Goal: Task Accomplishment & Management: Manage account settings

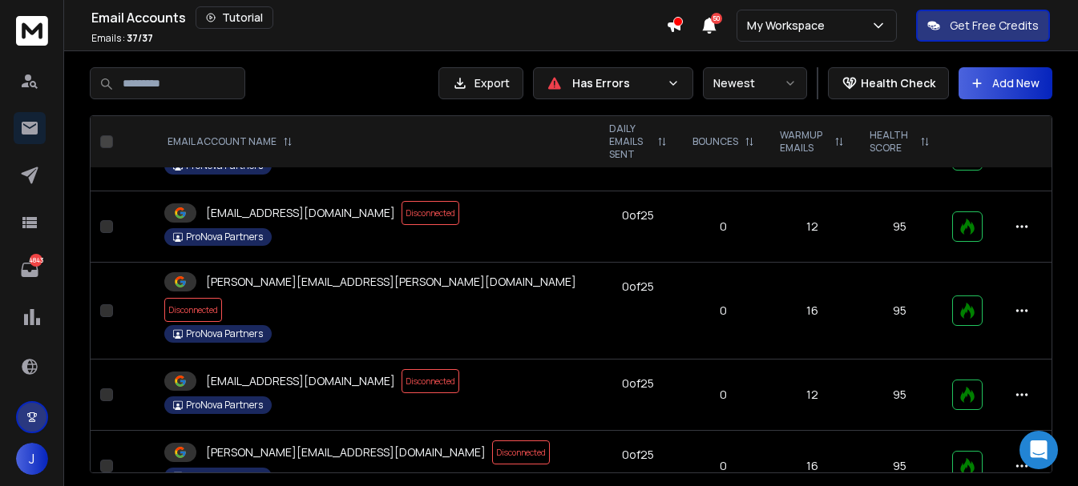
scroll to position [1817, 0]
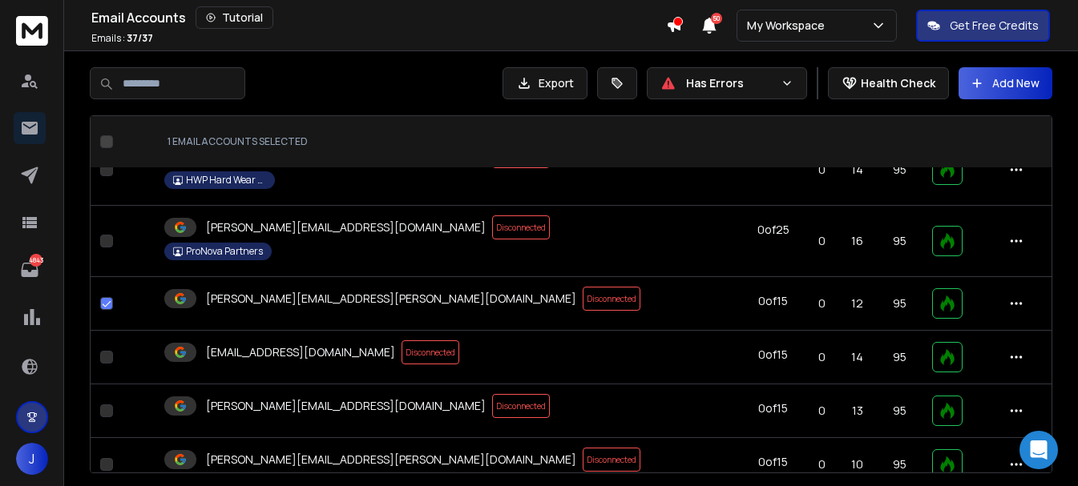
click at [111, 361] on button "button" at bounding box center [106, 357] width 13 height 13
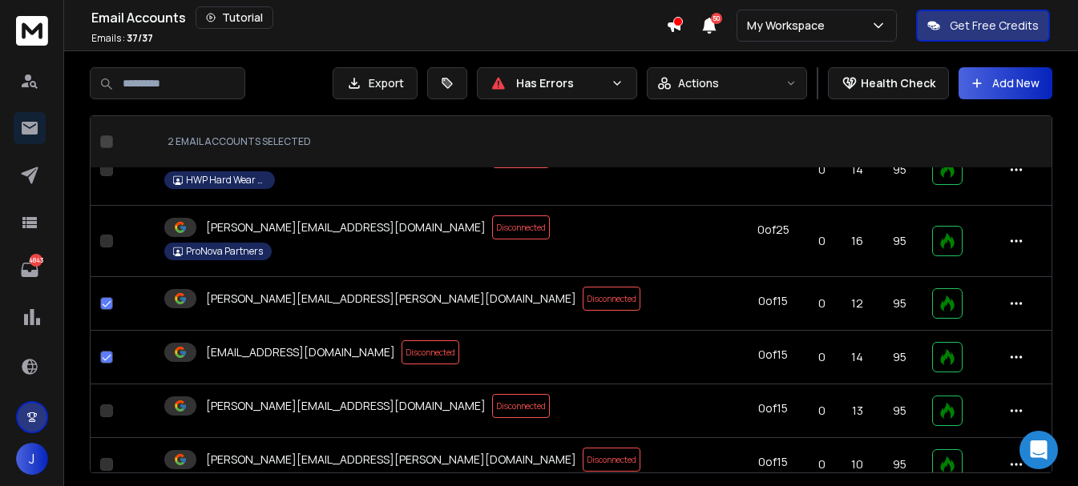
scroll to position [1923, 0]
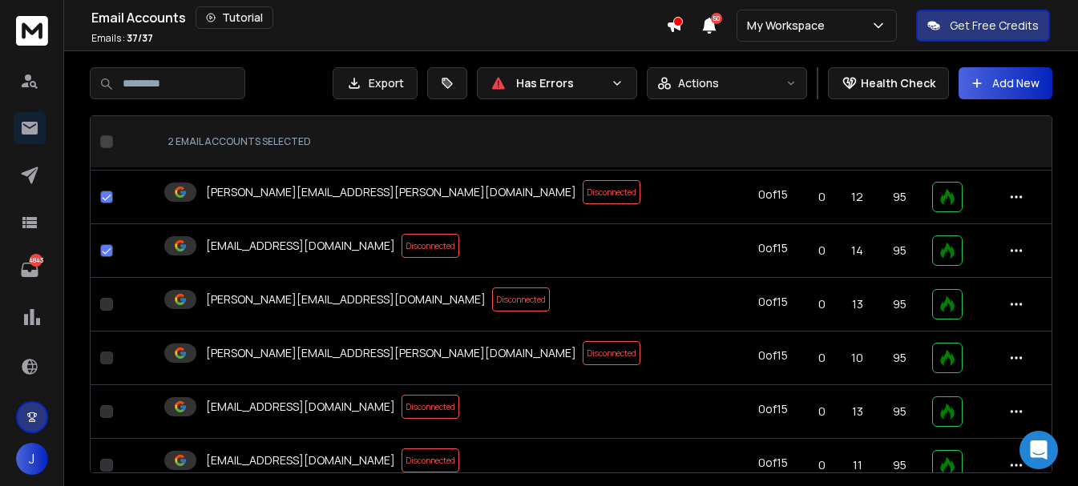
click at [108, 305] on button "button" at bounding box center [106, 304] width 13 height 13
click at [102, 353] on button "button" at bounding box center [106, 358] width 13 height 13
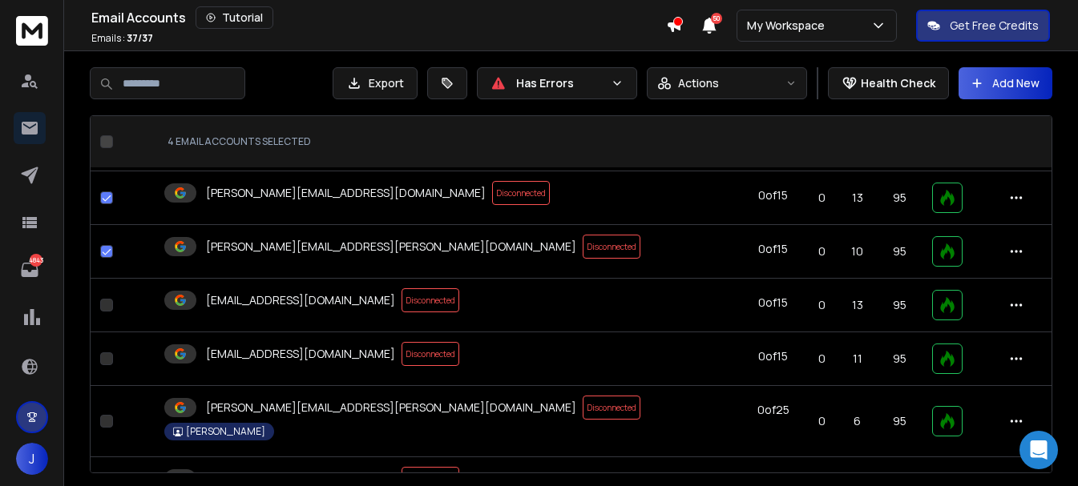
click at [106, 311] on button "button" at bounding box center [106, 305] width 13 height 13
click at [105, 364] on button "button" at bounding box center [106, 359] width 13 height 13
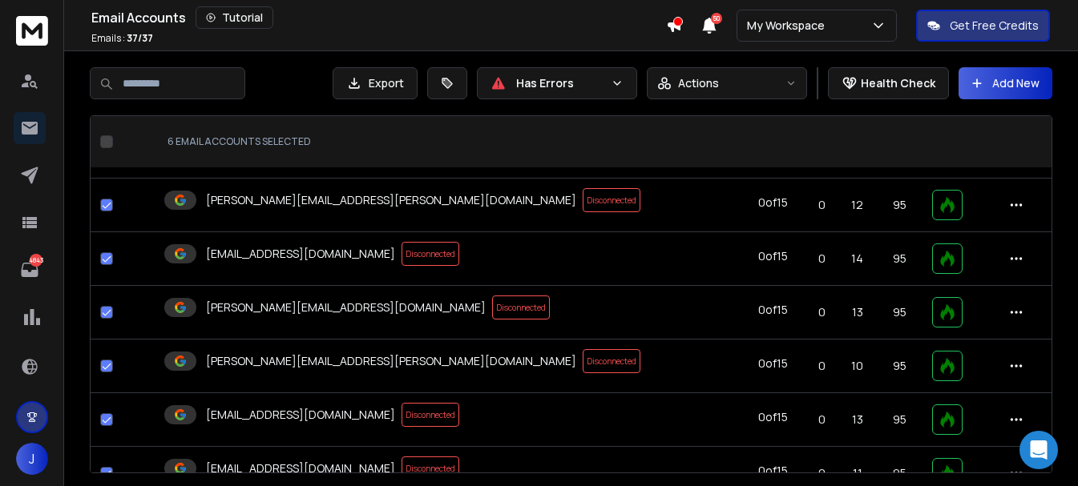
scroll to position [2022, 0]
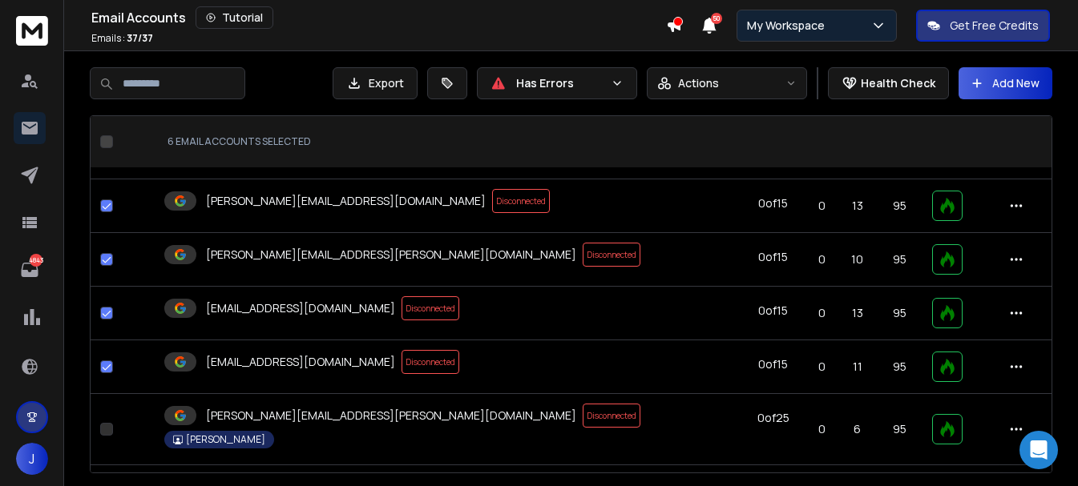
click at [836, 30] on div "My Workspace" at bounding box center [816, 26] width 139 height 16
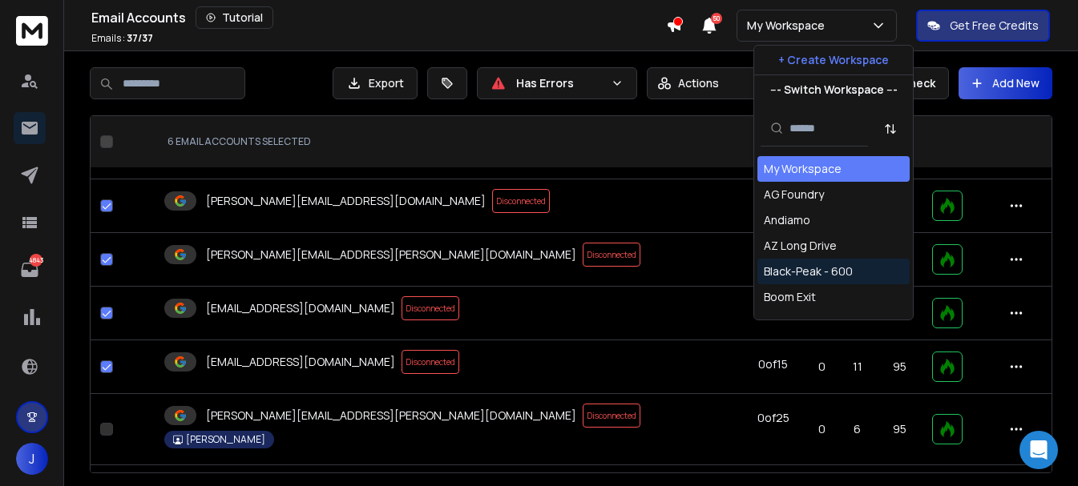
click at [602, 22] on div "Email Accounts Tutorial" at bounding box center [378, 17] width 575 height 22
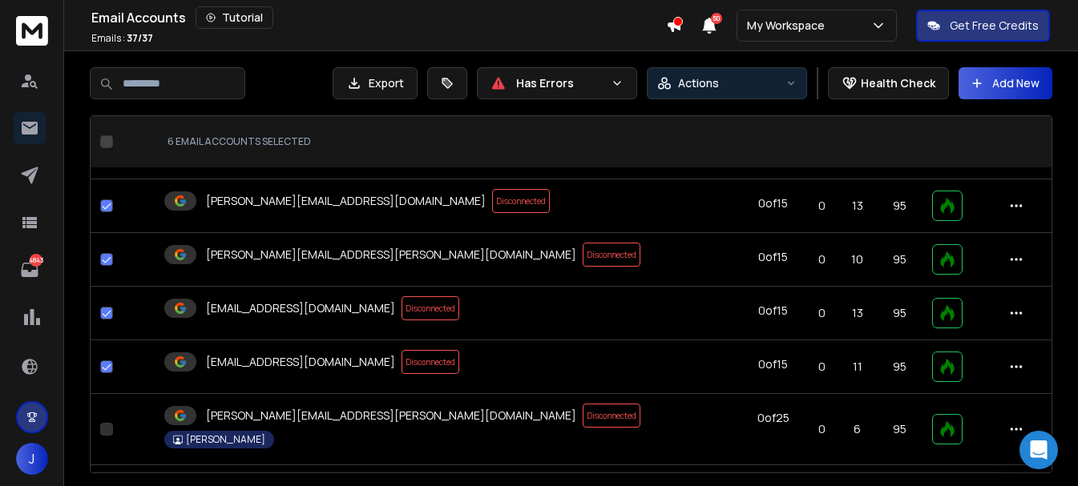
click at [789, 90] on button "Actions" at bounding box center [727, 83] width 160 height 32
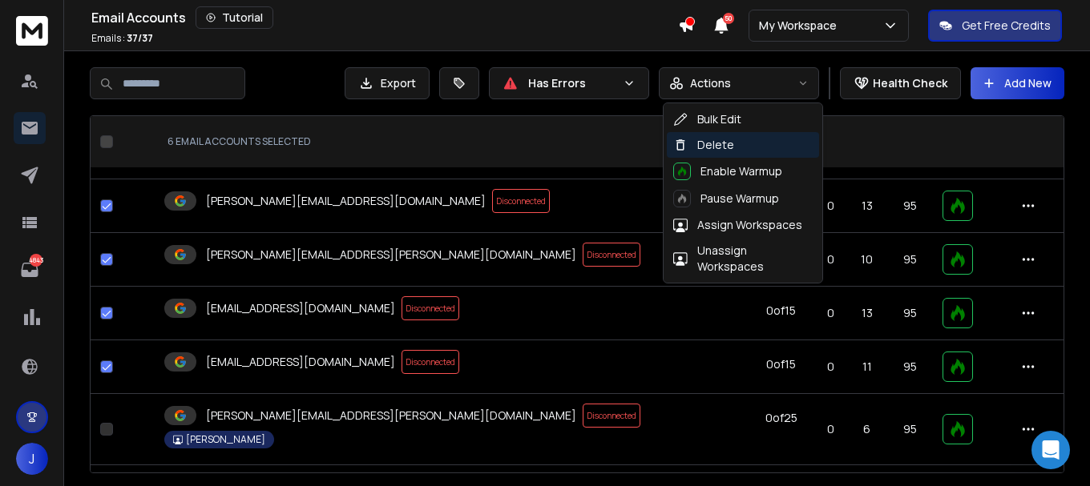
click at [712, 147] on div "Delete" at bounding box center [703, 145] width 61 height 16
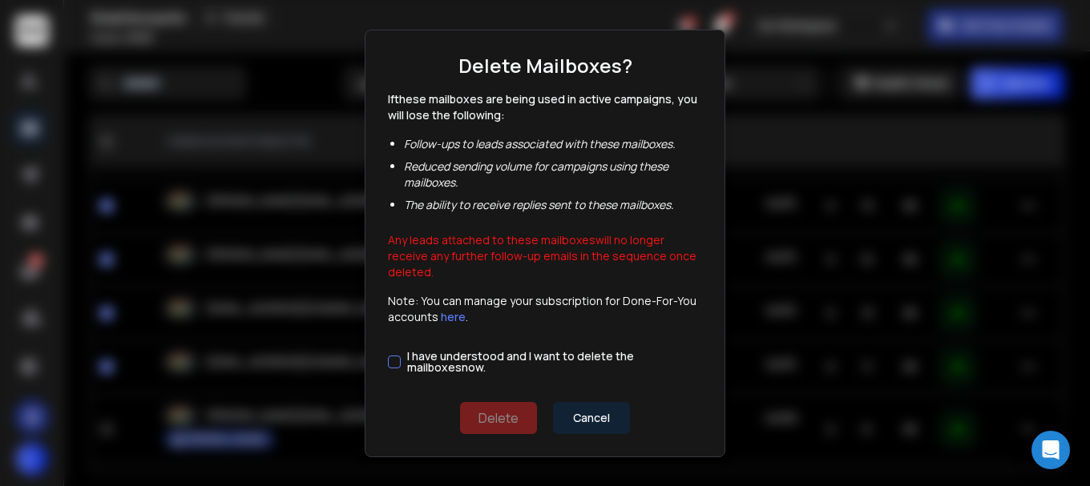
click at [392, 356] on button "I have understood and I want to delete the mailbox es now." at bounding box center [394, 362] width 13 height 13
click at [506, 412] on button "Delete" at bounding box center [498, 418] width 77 height 32
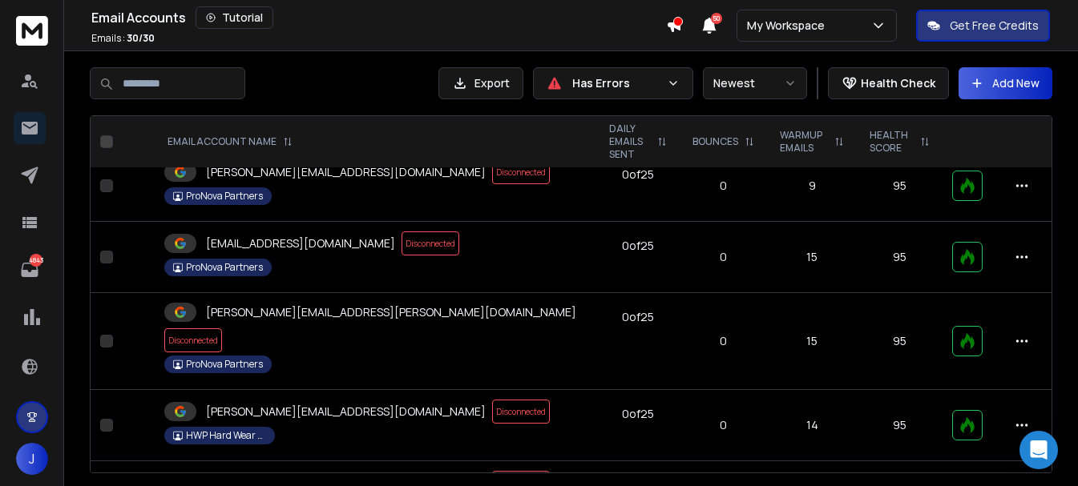
scroll to position [1847, 0]
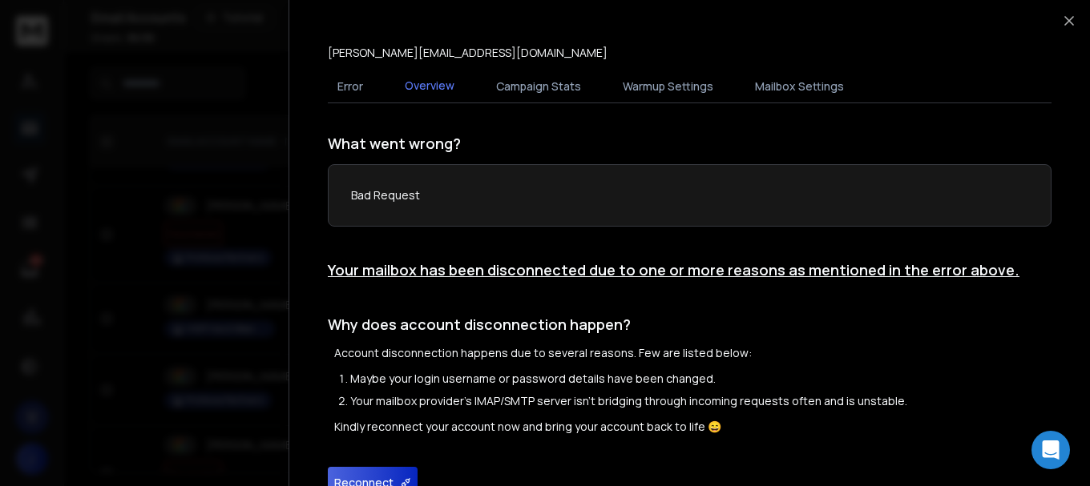
click at [188, 224] on div at bounding box center [545, 243] width 1090 height 486
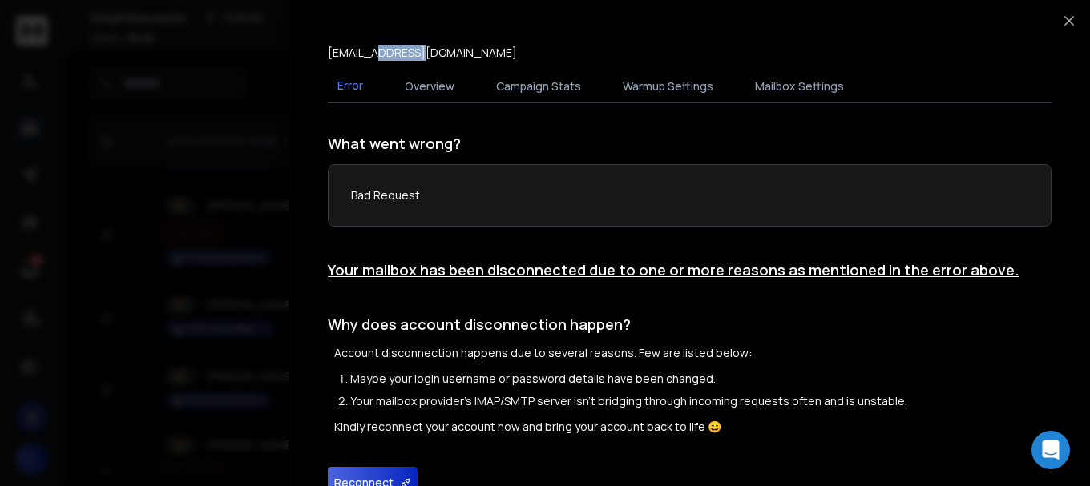
drag, startPoint x: 380, startPoint y: 53, endPoint x: 420, endPoint y: 57, distance: 40.3
click at [420, 57] on p "dloesch@dloesch.com" at bounding box center [422, 53] width 189 height 16
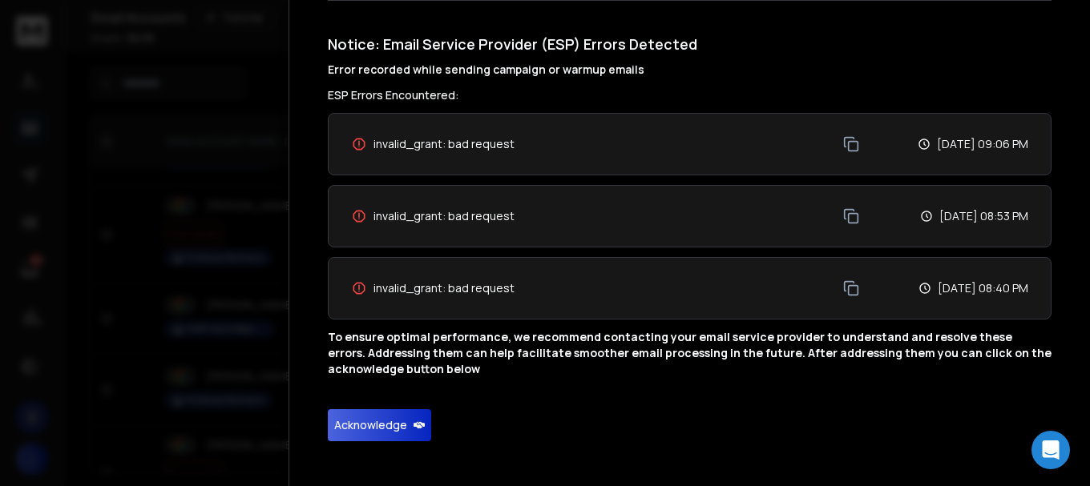
click at [381, 417] on button "Acknowledge" at bounding box center [379, 426] width 103 height 32
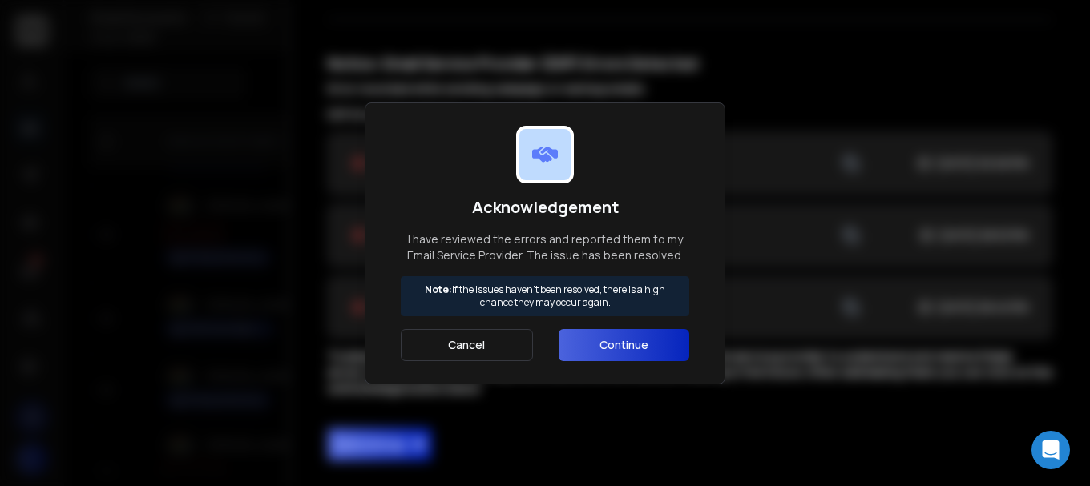
scroll to position [551, 0]
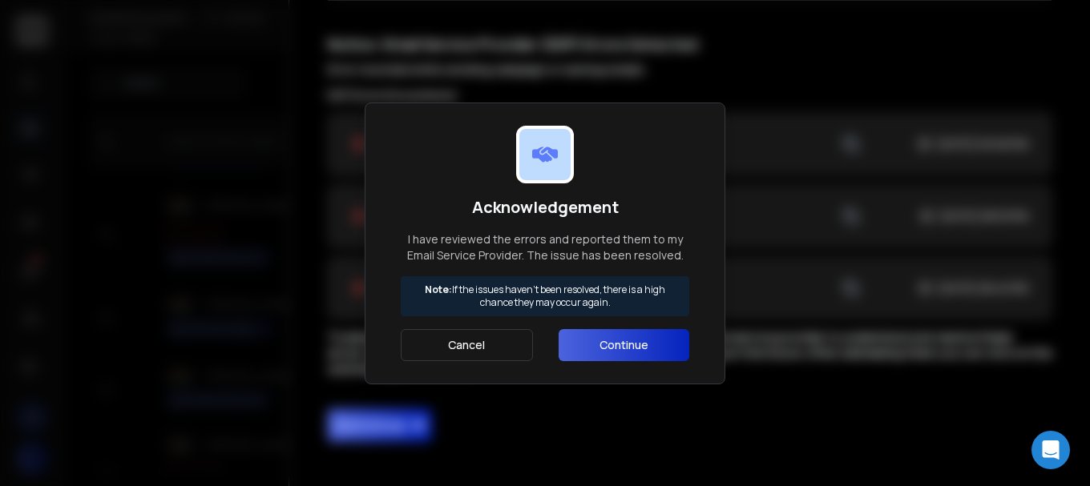
click at [640, 341] on button "Continue" at bounding box center [624, 345] width 131 height 32
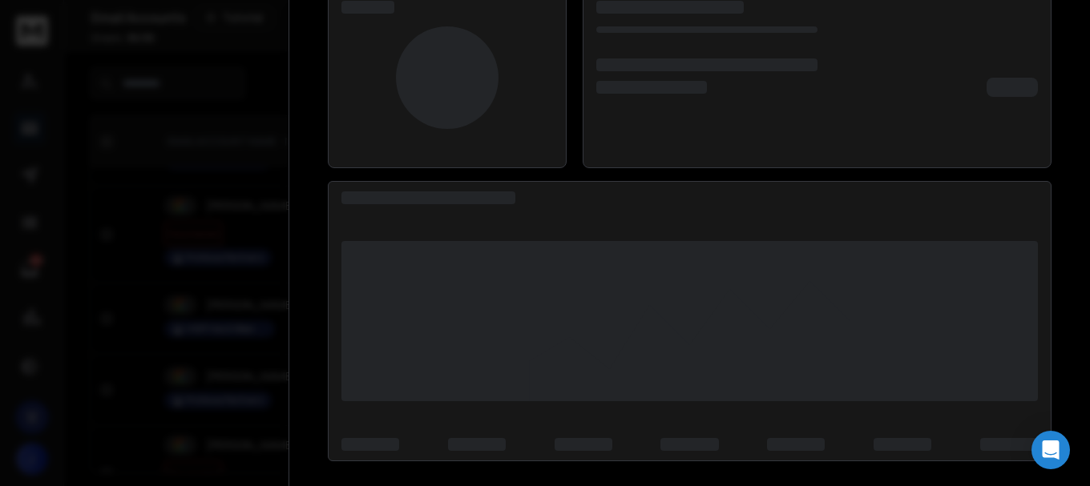
scroll to position [346, 0]
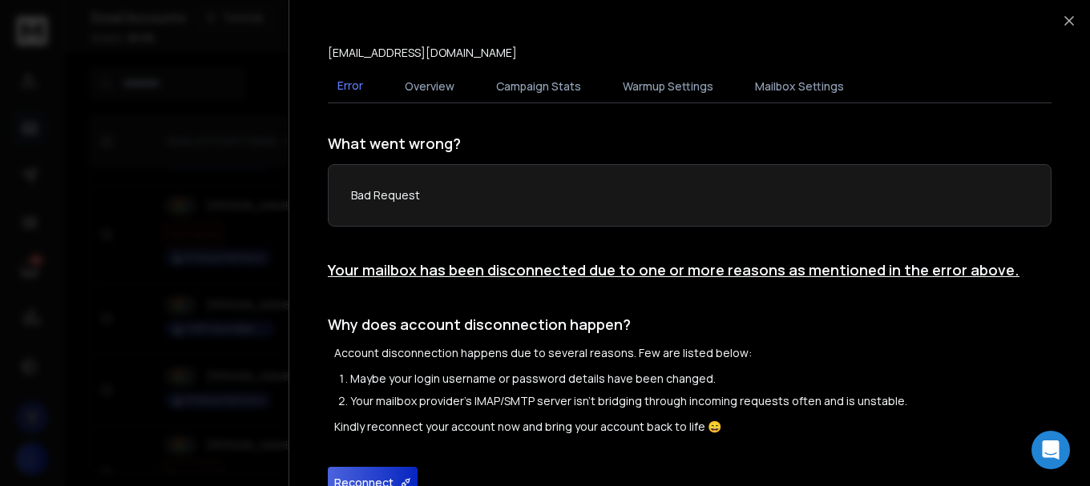
scroll to position [58, 0]
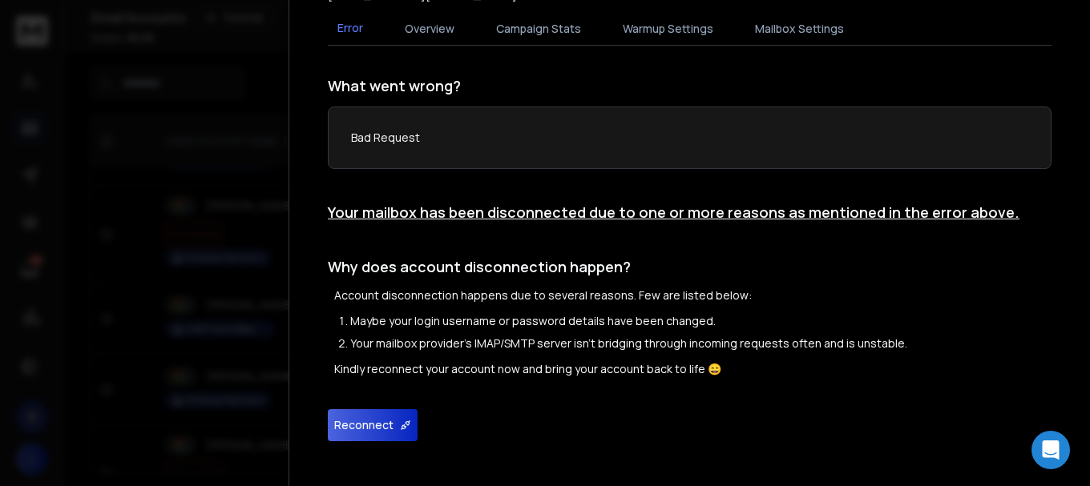
drag, startPoint x: 380, startPoint y: 430, endPoint x: 551, endPoint y: 269, distance: 234.7
click at [380, 429] on button "Reconnect" at bounding box center [373, 426] width 90 height 32
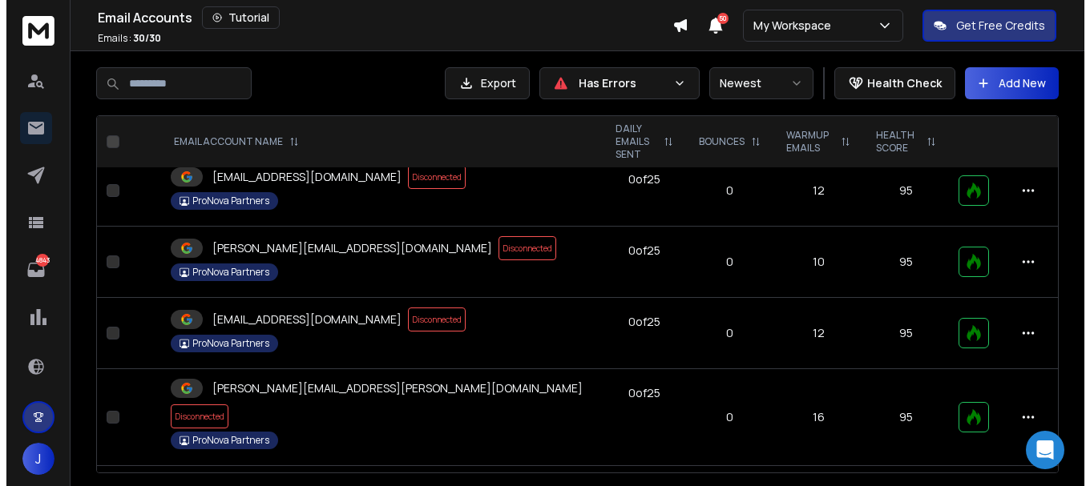
scroll to position [1847, 0]
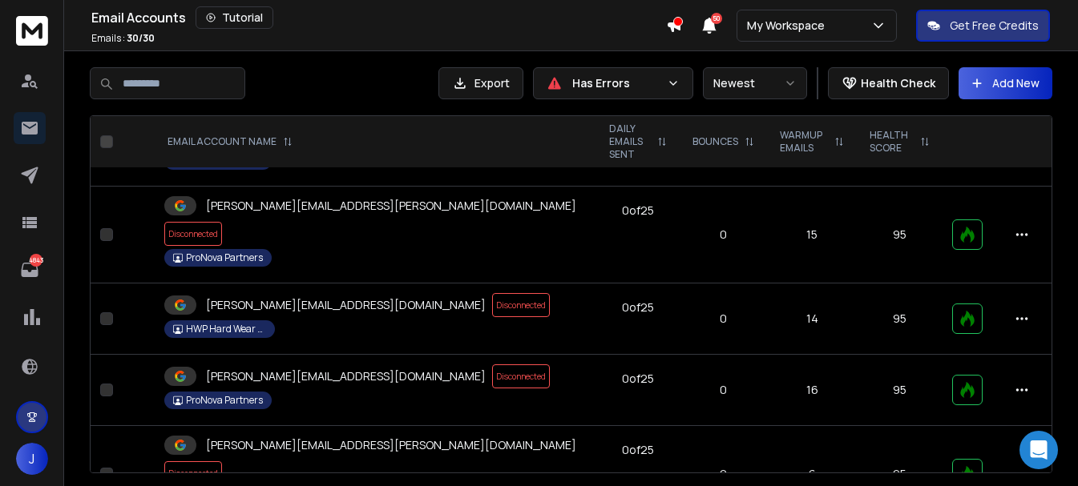
click at [222, 462] on span "Disconnected" at bounding box center [193, 474] width 58 height 24
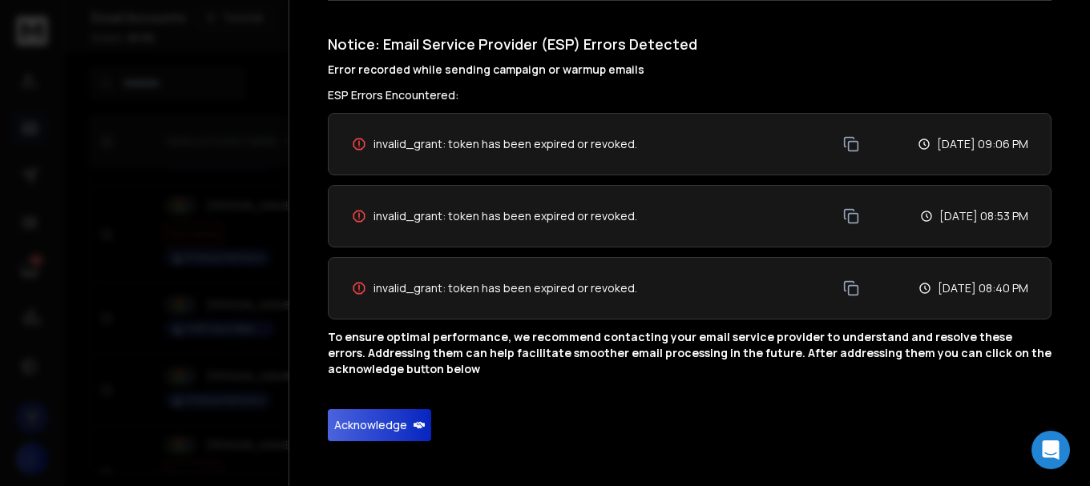
click at [399, 423] on button "Acknowledge" at bounding box center [379, 426] width 103 height 32
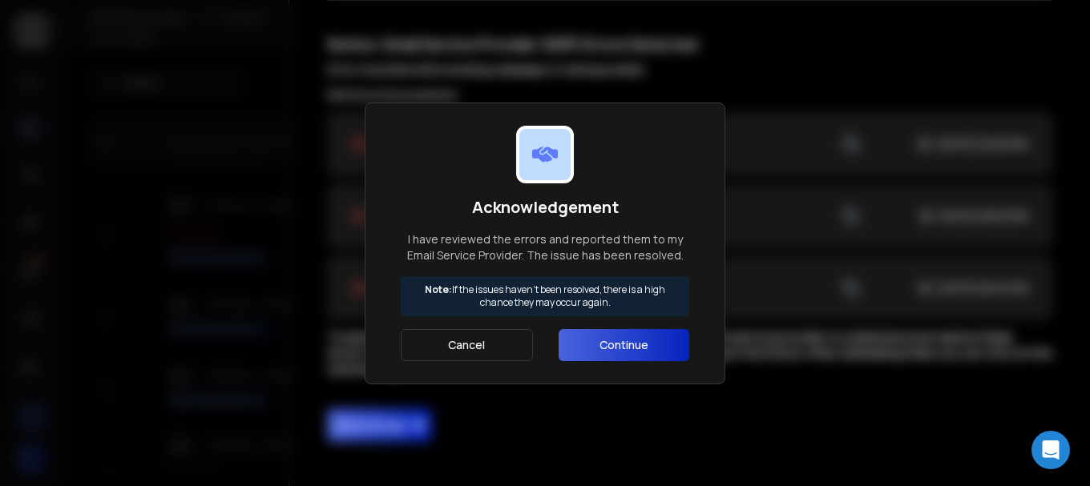
click at [603, 341] on button "Continue" at bounding box center [624, 345] width 131 height 32
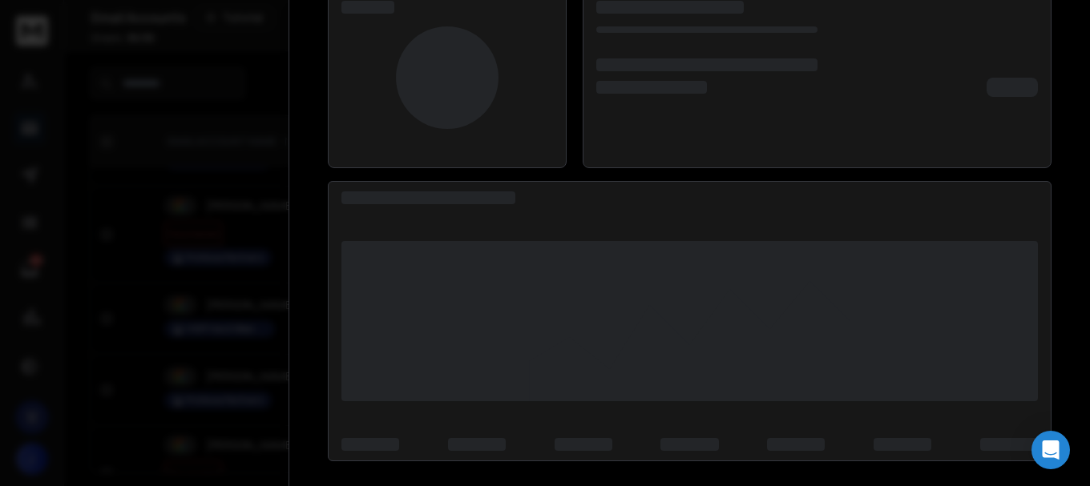
scroll to position [315, 0]
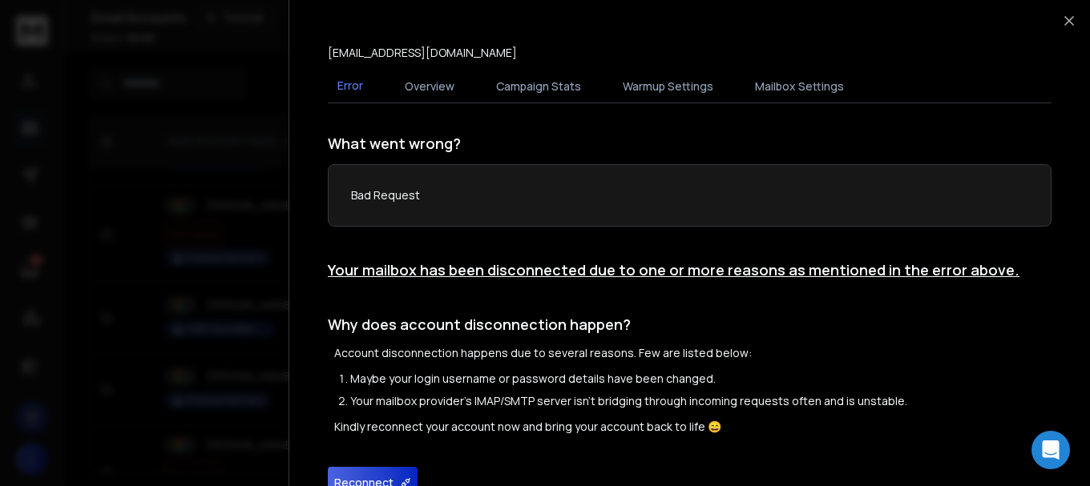
scroll to position [58, 0]
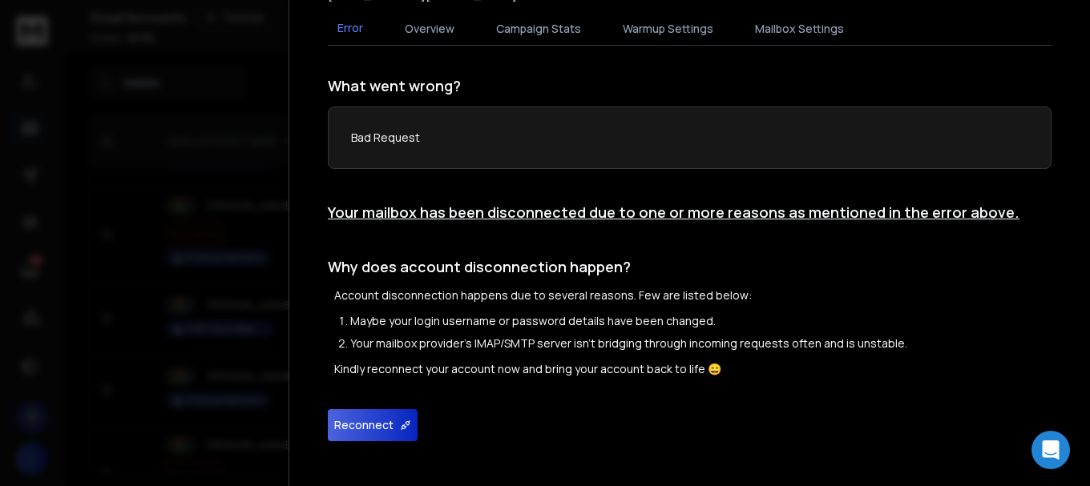
click at [381, 428] on button "Reconnect" at bounding box center [373, 426] width 90 height 32
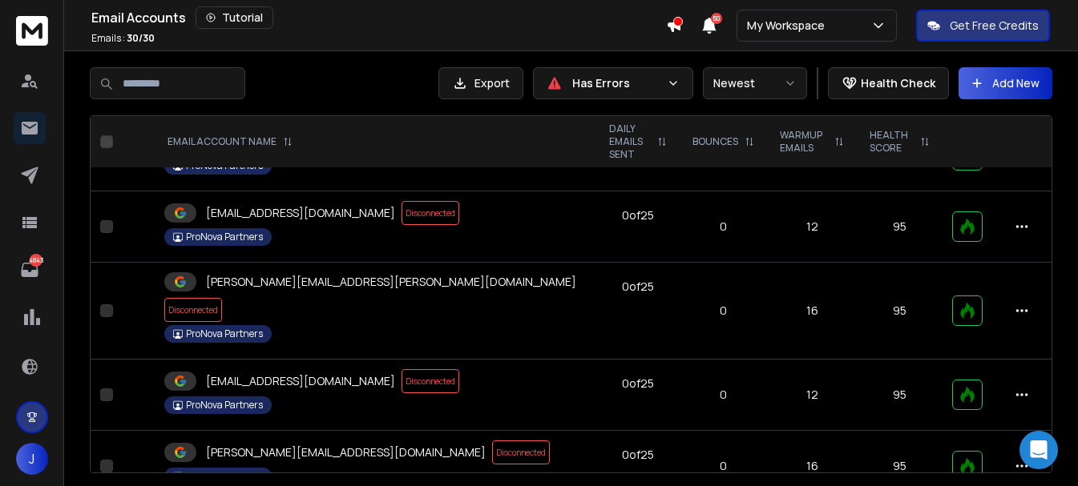
scroll to position [1847, 0]
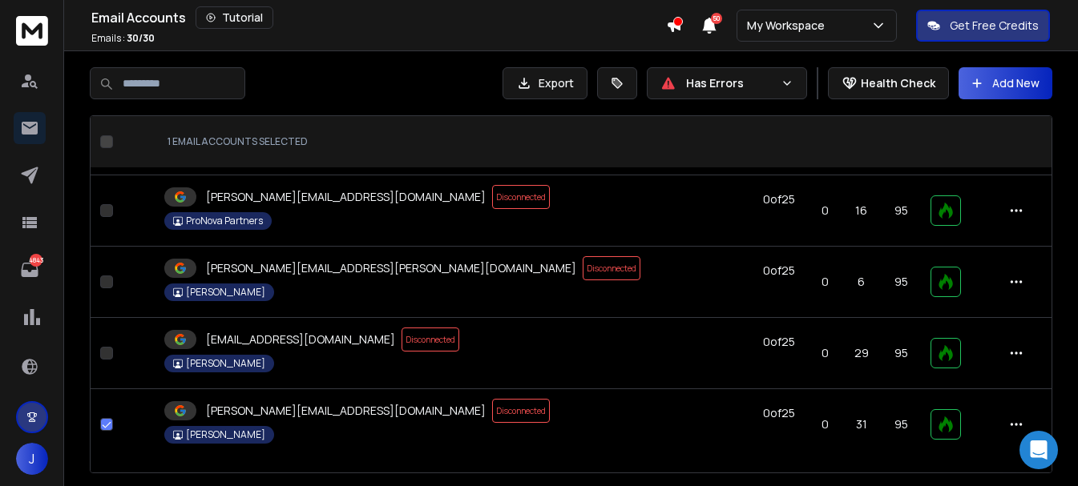
click at [105, 350] on button "button" at bounding box center [106, 353] width 13 height 13
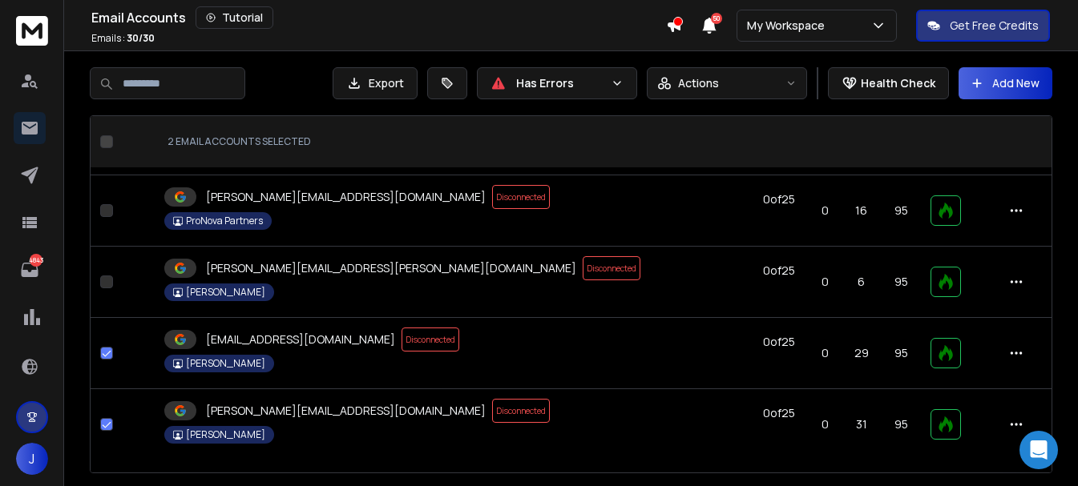
click at [107, 283] on button "button" at bounding box center [106, 282] width 13 height 13
click at [736, 93] on button "Actions" at bounding box center [727, 83] width 160 height 32
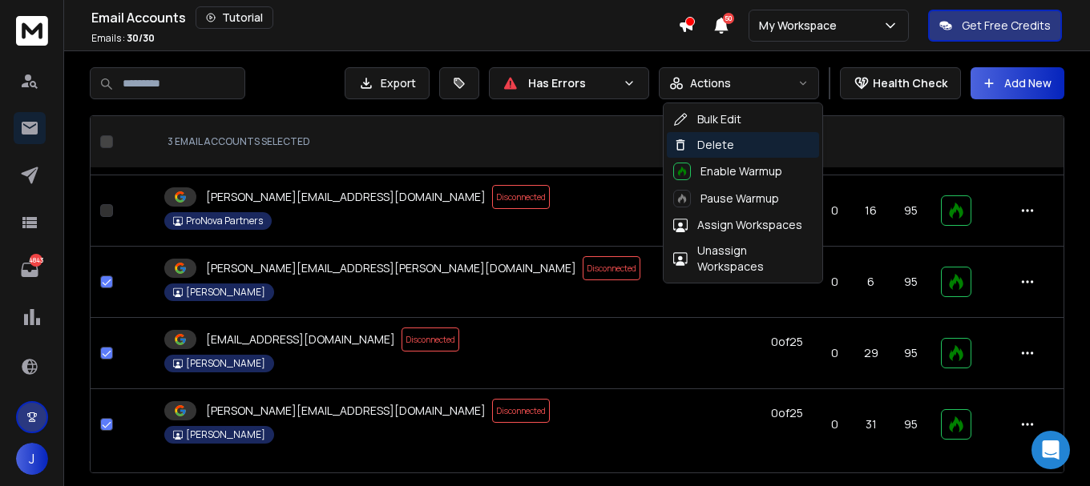
click at [711, 139] on div "Delete" at bounding box center [703, 145] width 61 height 16
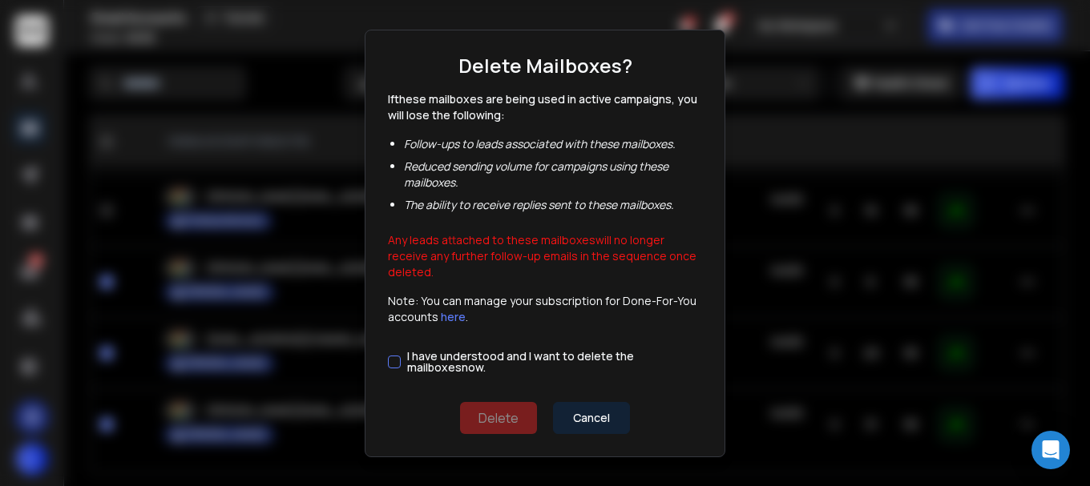
click at [397, 358] on button "I have understood and I want to delete the mailbox es now." at bounding box center [394, 362] width 13 height 13
click at [498, 413] on button "Delete" at bounding box center [498, 418] width 77 height 32
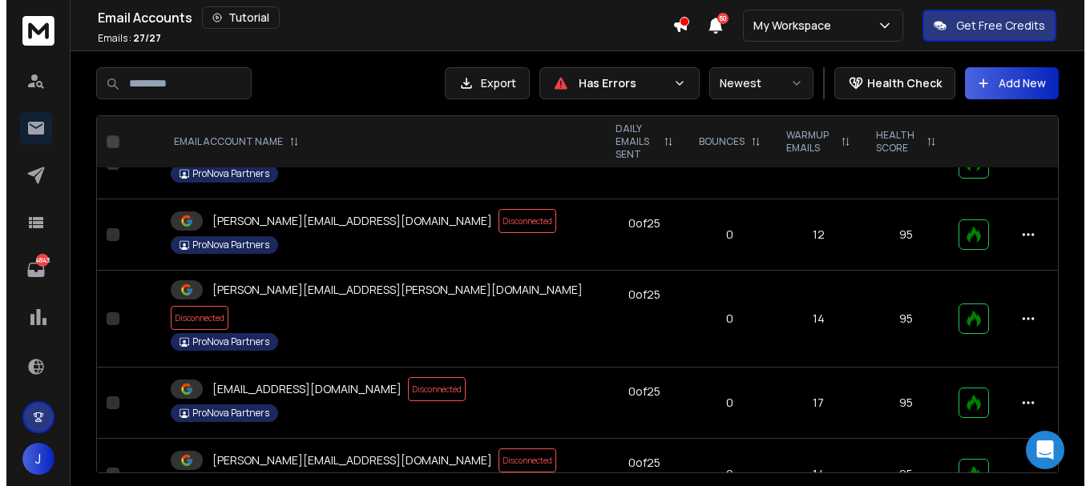
scroll to position [0, 0]
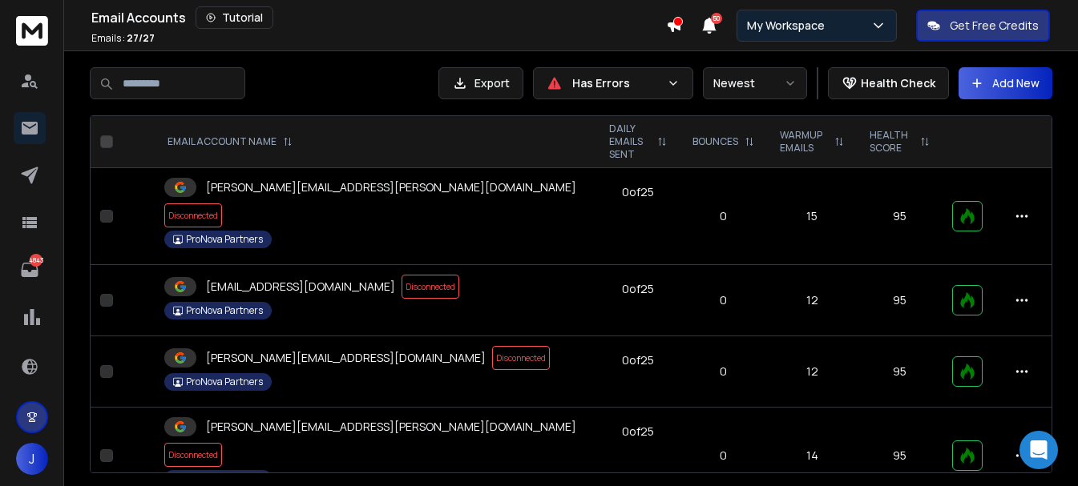
click at [831, 20] on p "My Workspace" at bounding box center [789, 26] width 84 height 16
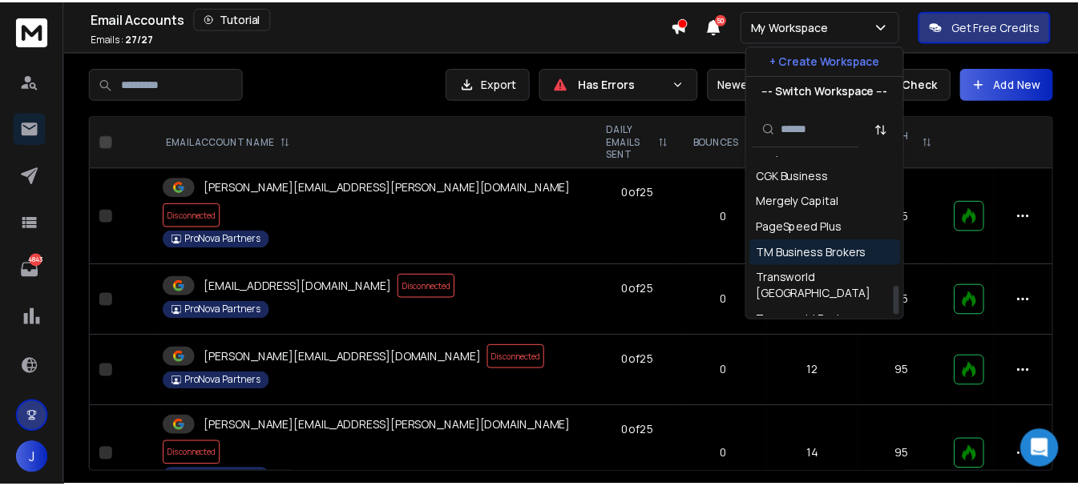
scroll to position [611, 0]
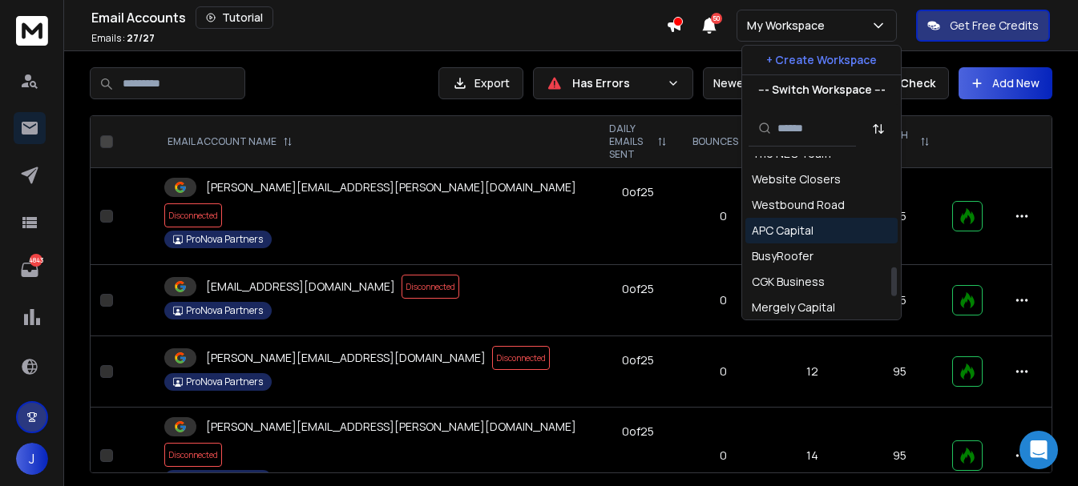
click at [381, 92] on div at bounding box center [259, 83] width 339 height 32
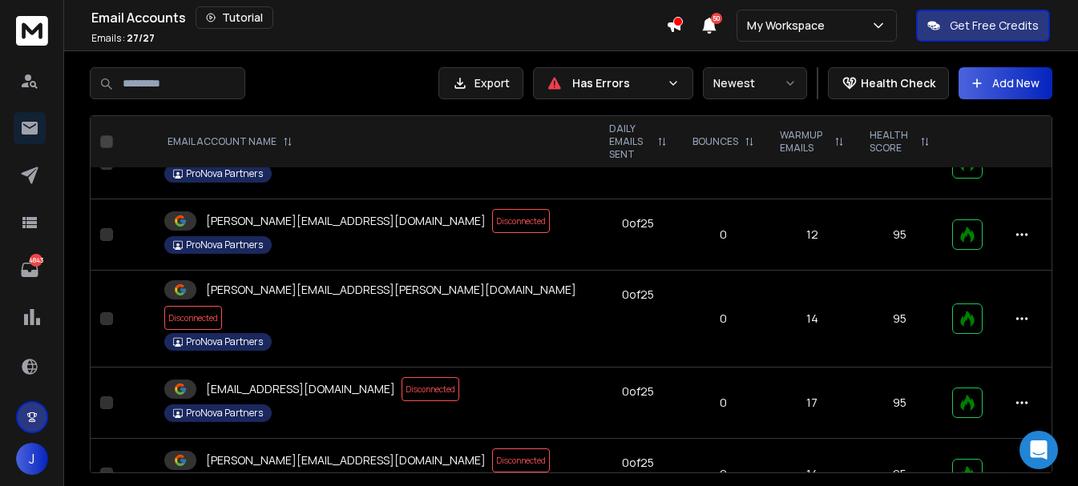
scroll to position [0, 0]
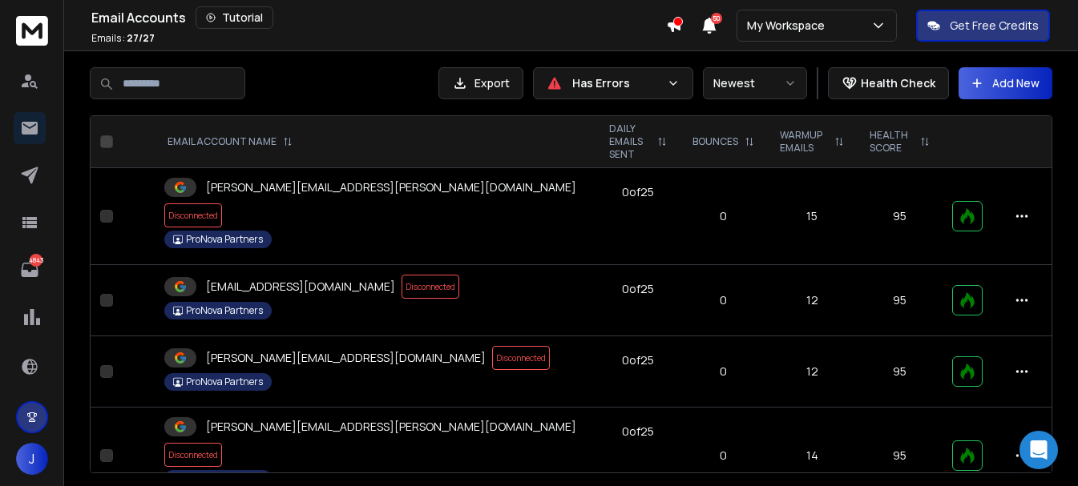
click at [645, 77] on p "Has Errors" at bounding box center [616, 83] width 88 height 16
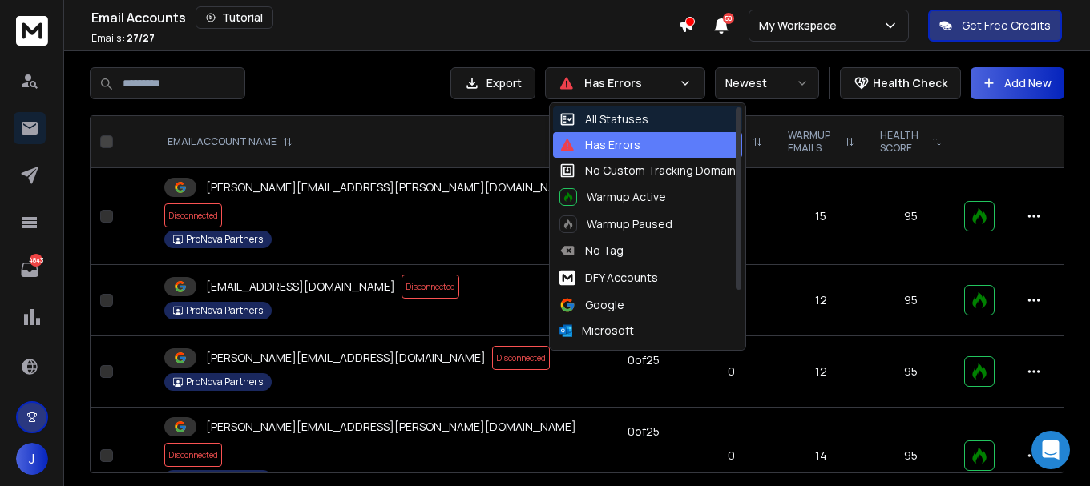
click at [603, 127] on div "All Statuses" at bounding box center [603, 119] width 89 height 16
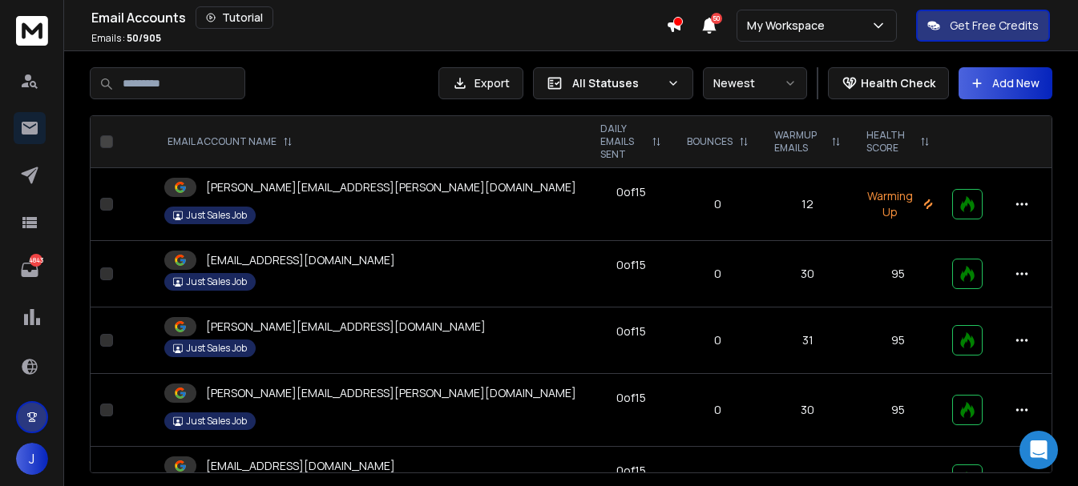
click at [339, 92] on div at bounding box center [259, 83] width 339 height 32
click at [375, 83] on div at bounding box center [259, 83] width 339 height 32
click at [349, 91] on div at bounding box center [259, 83] width 339 height 32
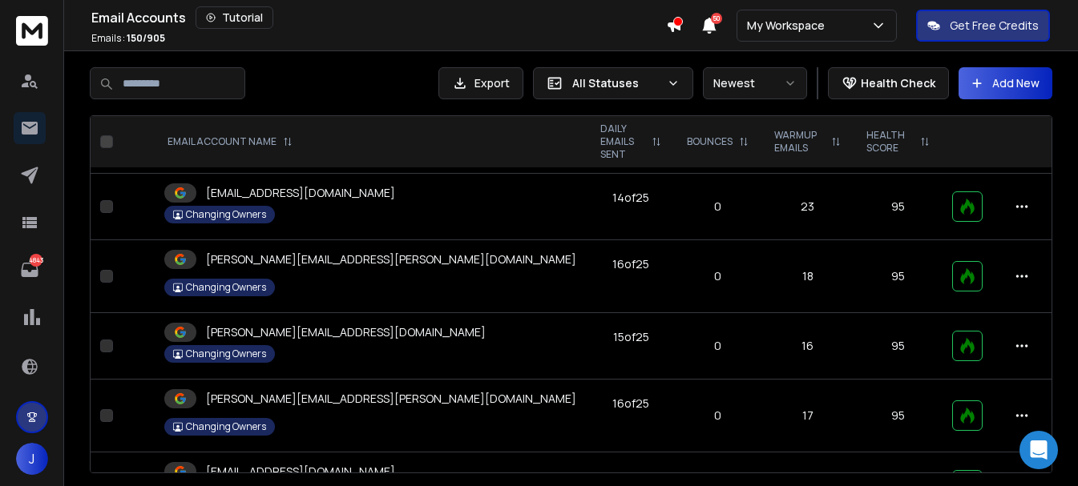
scroll to position [2564, 0]
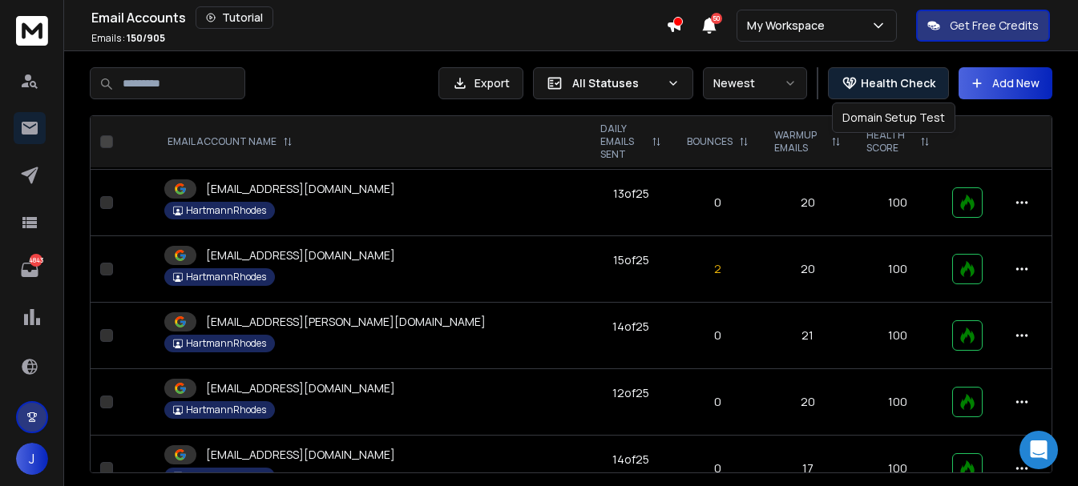
click at [888, 82] on p "Health Check" at bounding box center [898, 83] width 75 height 16
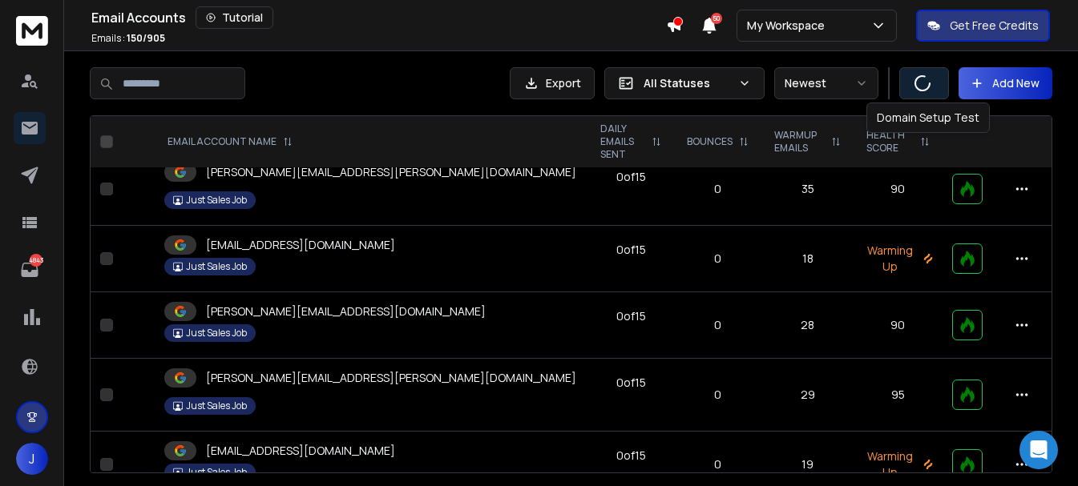
scroll to position [0, 0]
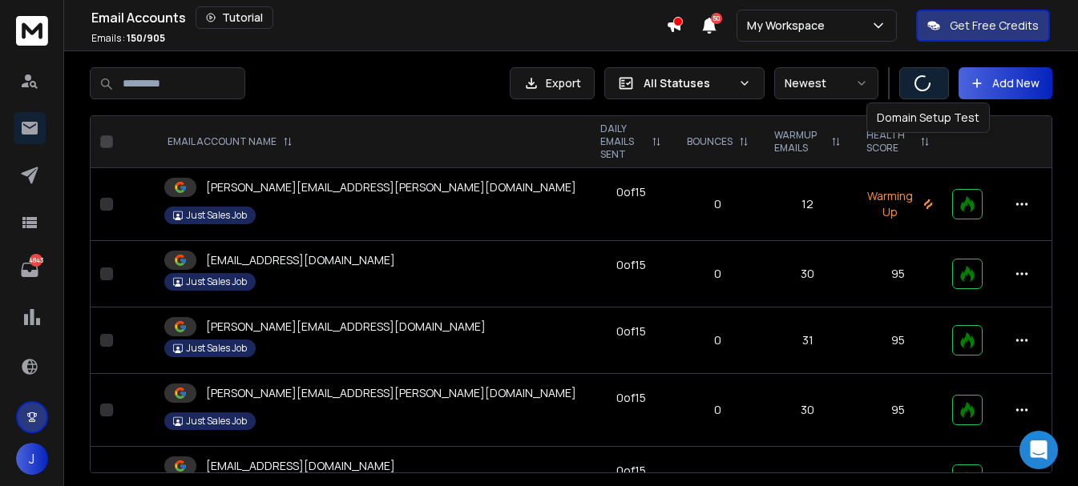
click at [397, 82] on div at bounding box center [295, 83] width 410 height 32
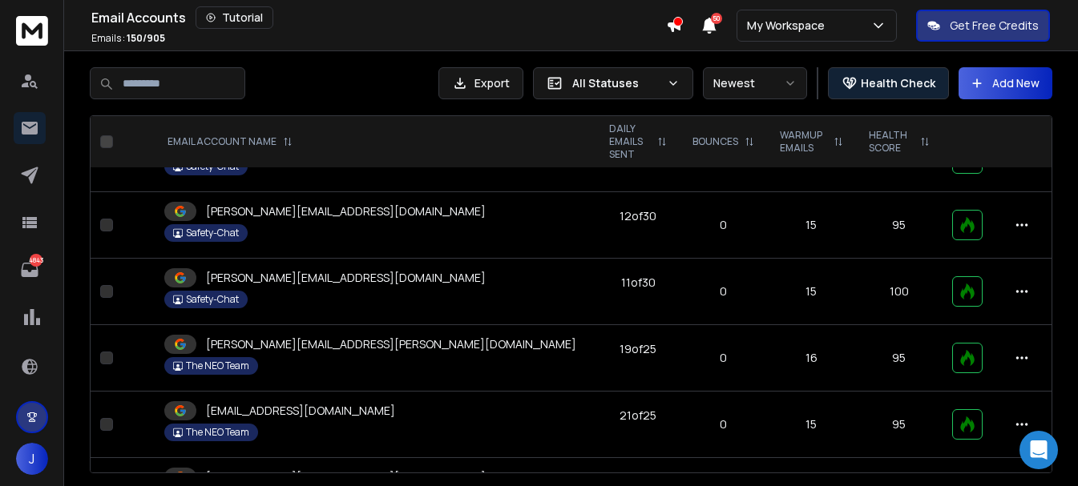
scroll to position [8165, 0]
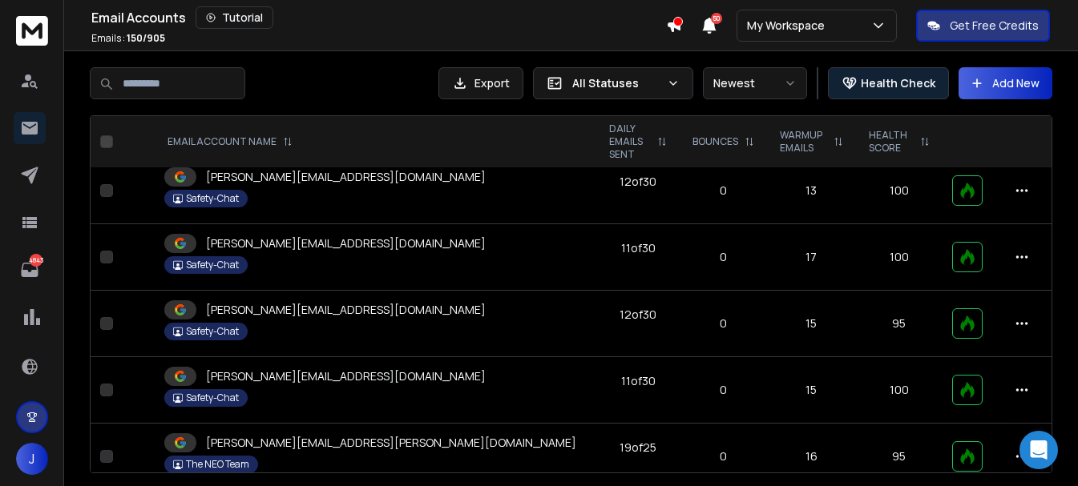
click at [648, 86] on p "All Statuses" at bounding box center [616, 83] width 88 height 16
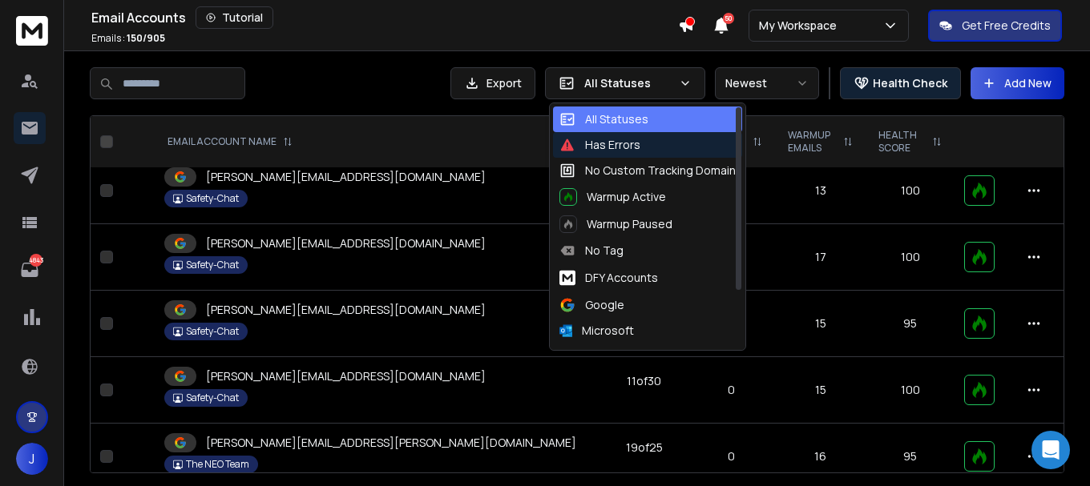
click at [617, 149] on div "Has Errors" at bounding box center [599, 145] width 81 height 16
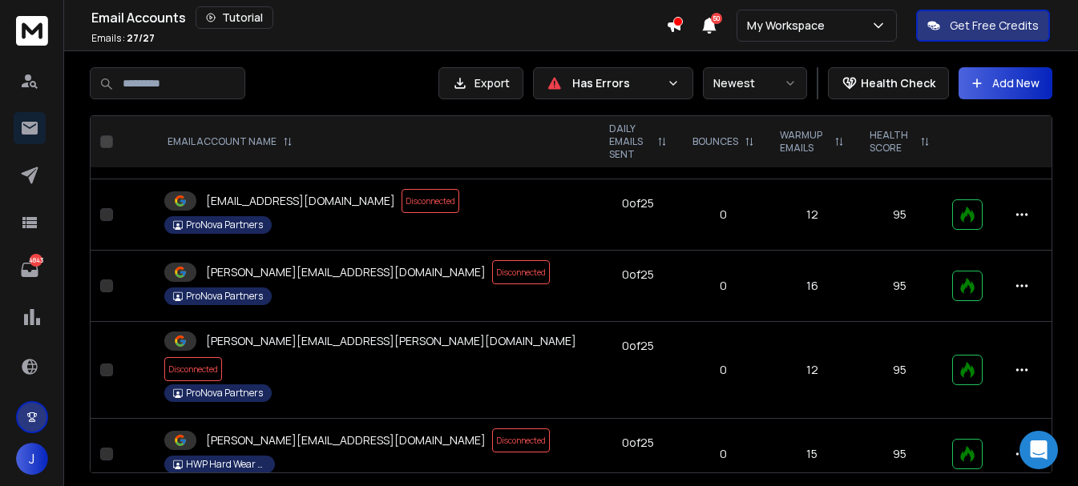
scroll to position [0, 0]
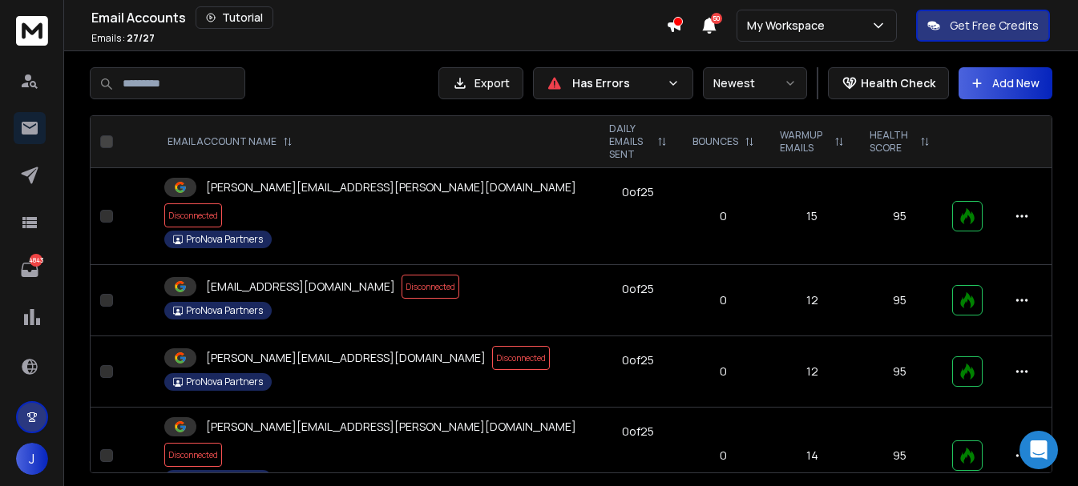
click at [666, 88] on div "Has Errors" at bounding box center [613, 83] width 160 height 32
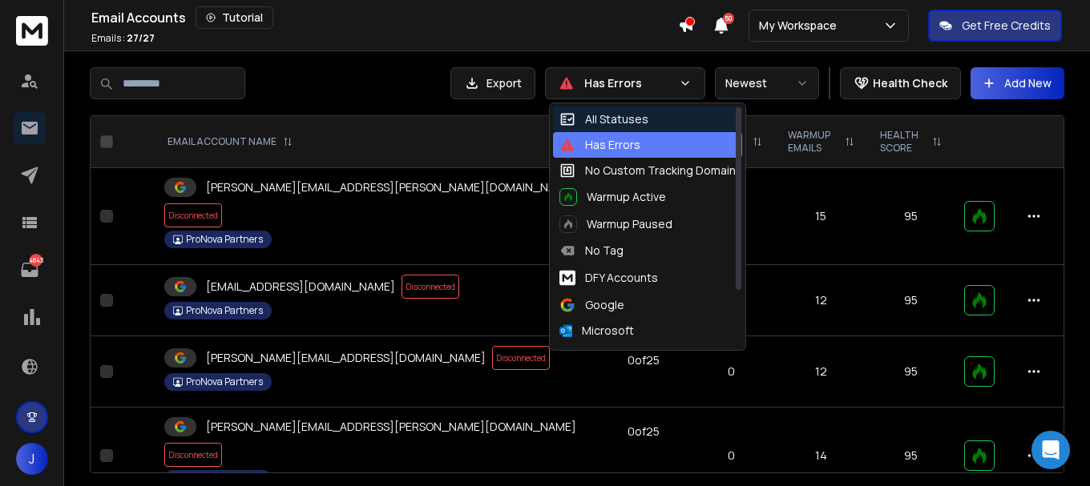
click at [627, 119] on div "All Statuses" at bounding box center [603, 119] width 89 height 16
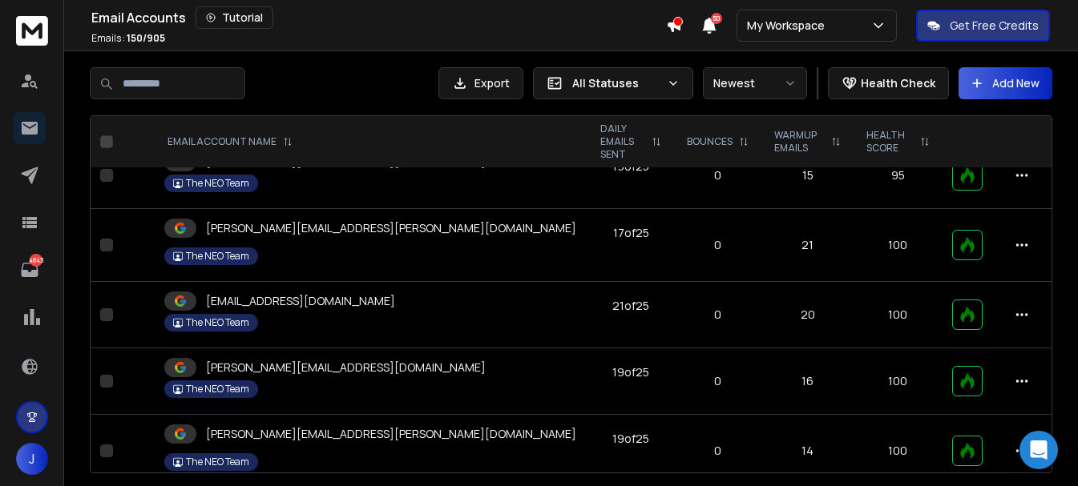
scroll to position [9711, 0]
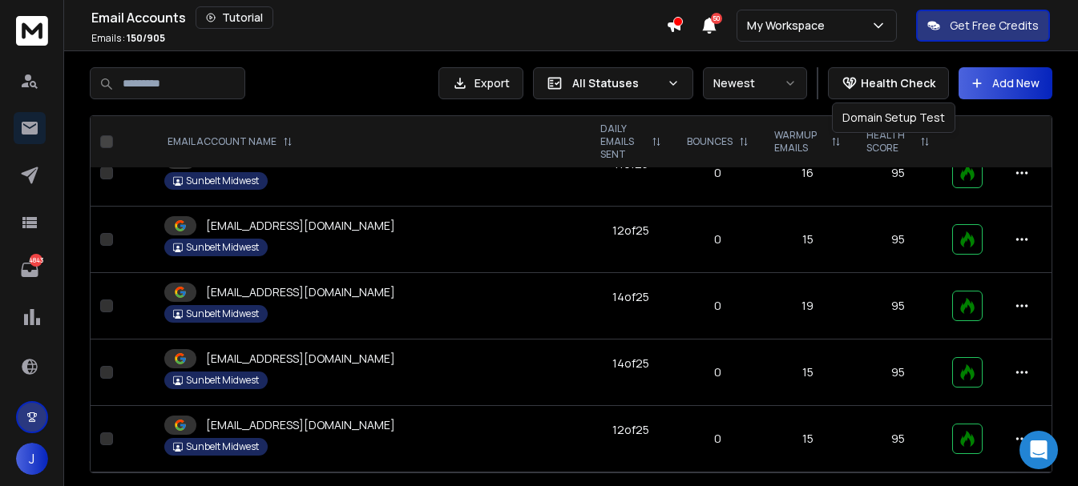
click at [879, 85] on p "Health Check" at bounding box center [898, 83] width 75 height 16
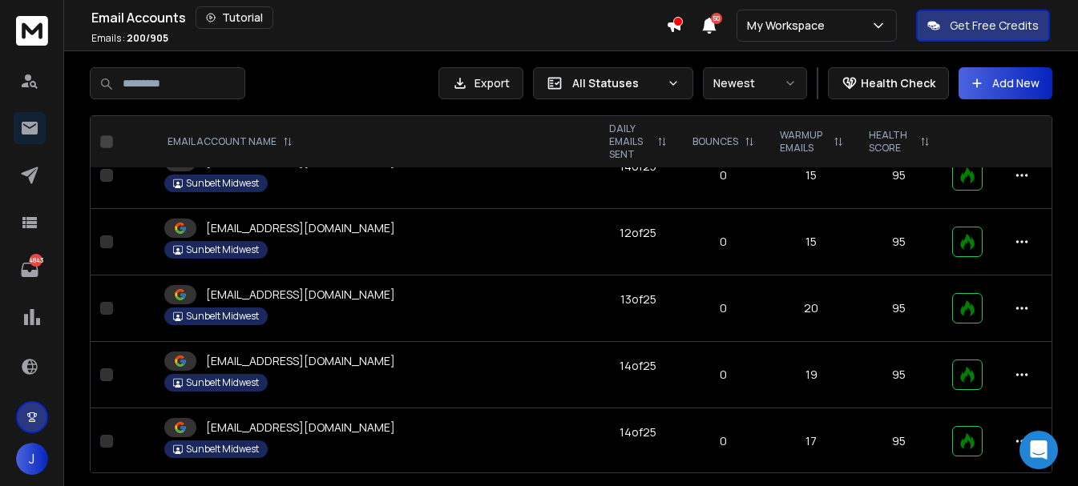
scroll to position [9725, 0]
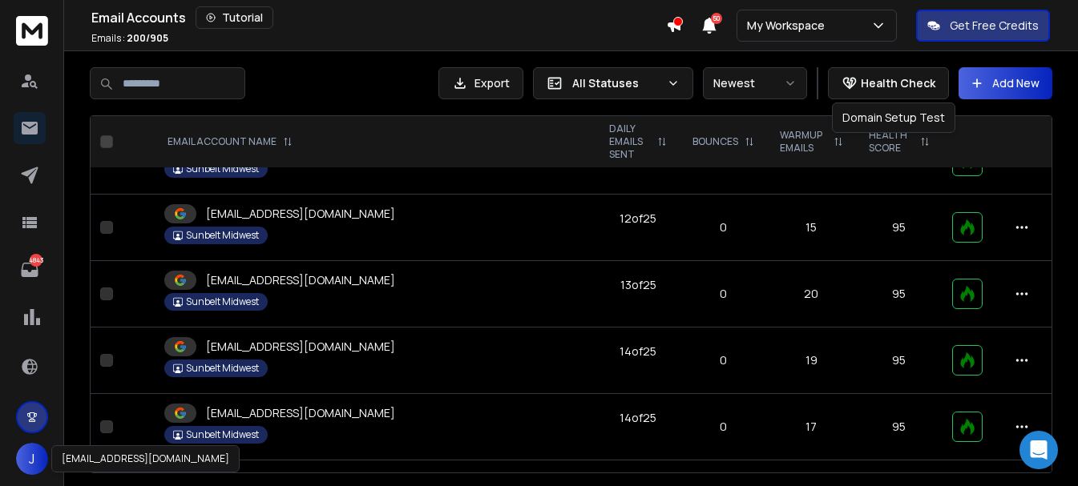
click at [32, 458] on span "J" at bounding box center [32, 459] width 32 height 32
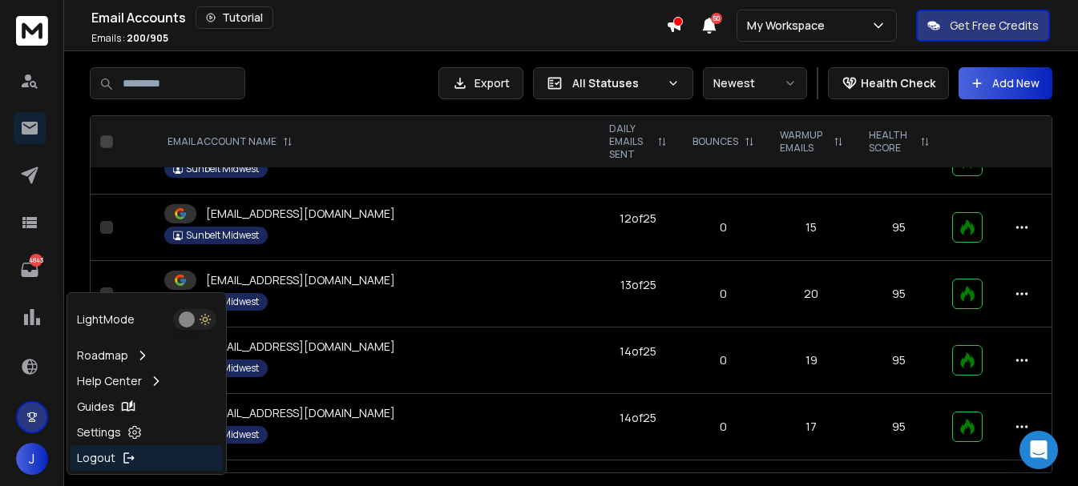
click at [105, 458] on p "Logout" at bounding box center [96, 458] width 38 height 16
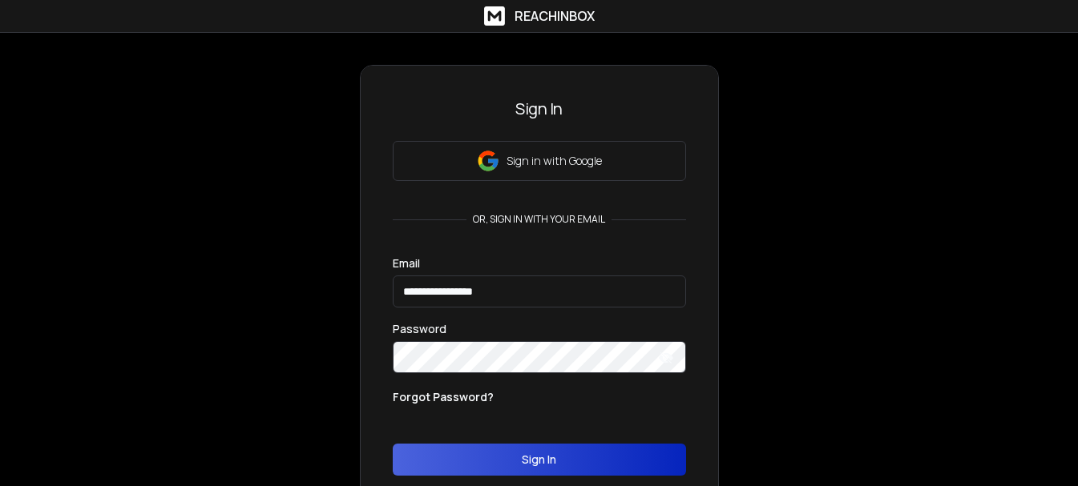
click at [542, 281] on input "**********" at bounding box center [539, 292] width 293 height 32
type input "**********"
click at [564, 459] on button "Sign In" at bounding box center [539, 460] width 293 height 32
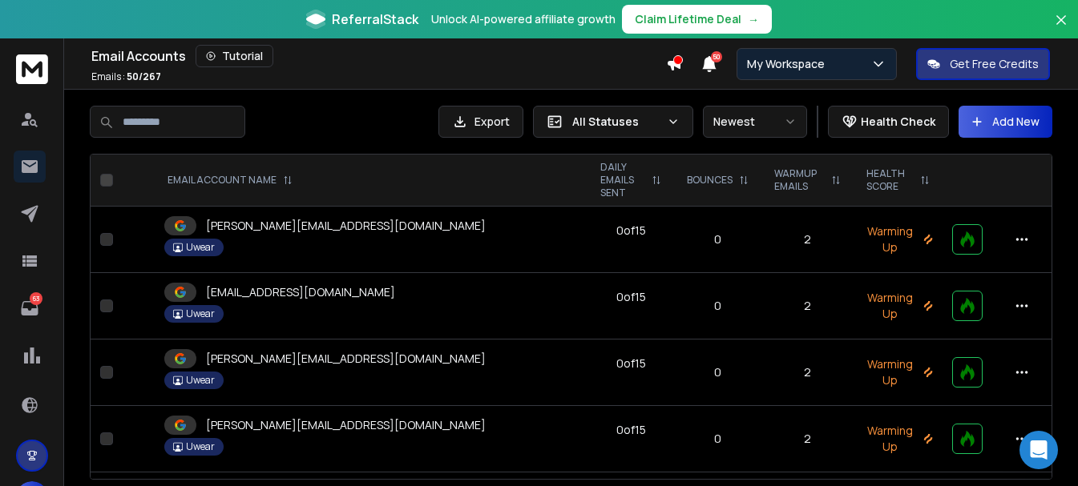
click at [810, 71] on p "My Workspace" at bounding box center [789, 64] width 84 height 16
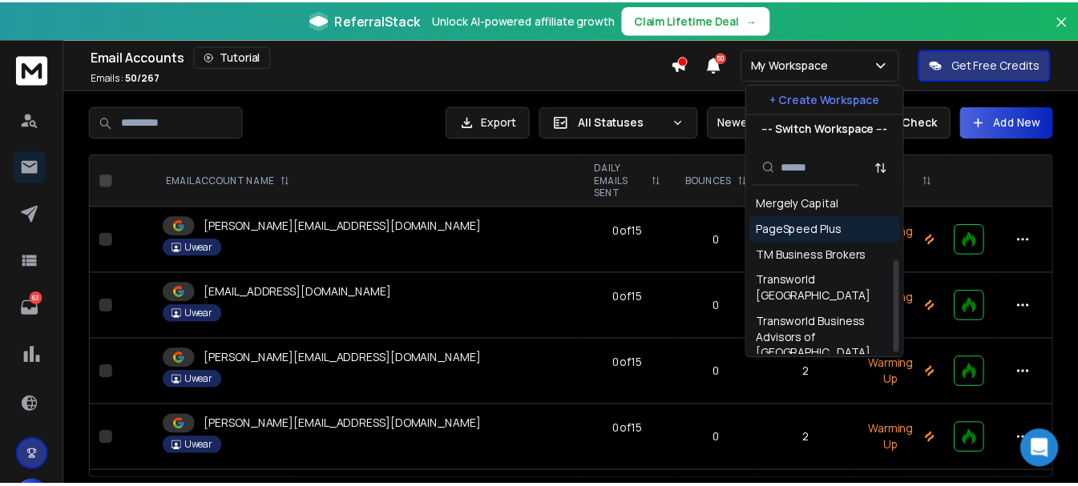
scroll to position [112, 0]
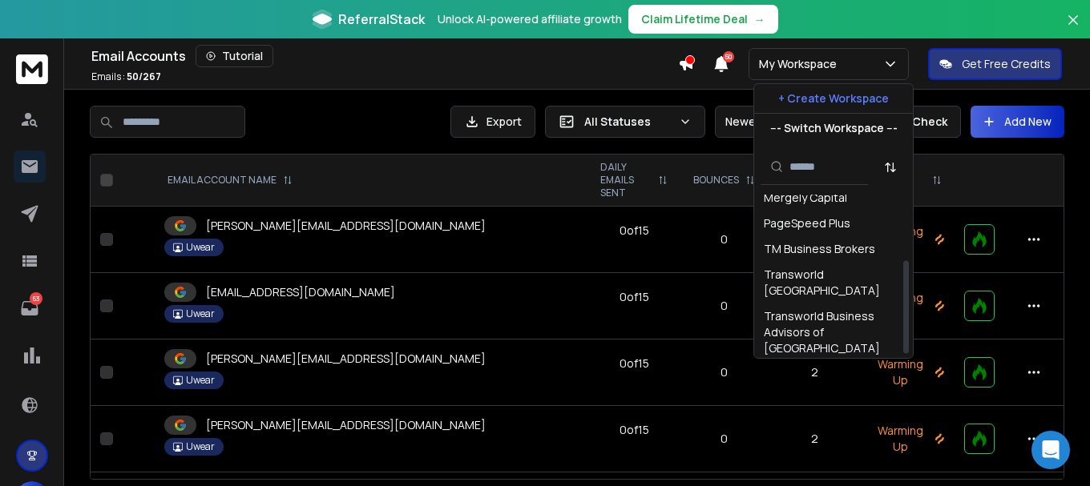
click at [809, 361] on div "Uwear" at bounding box center [833, 374] width 152 height 26
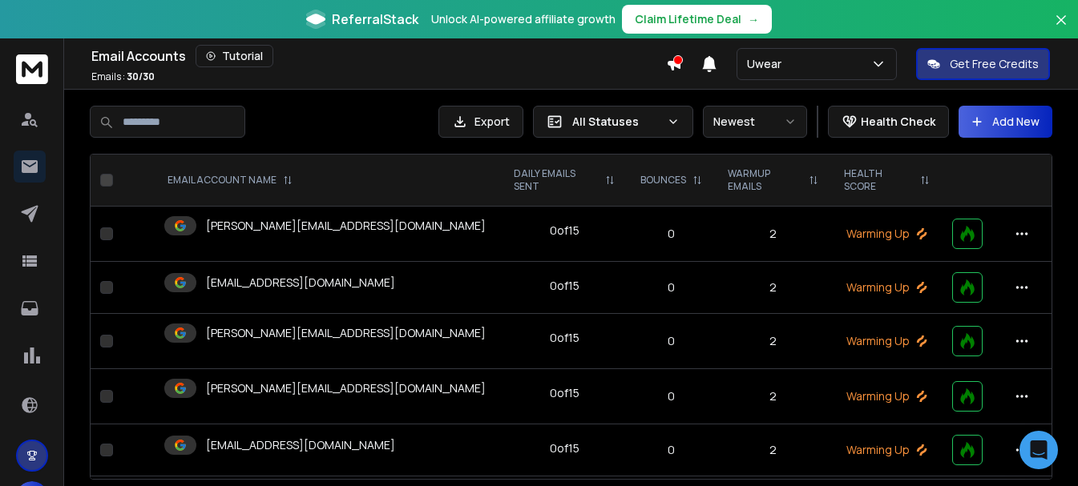
click at [1067, 18] on icon "Close banner" at bounding box center [1061, 20] width 14 height 14
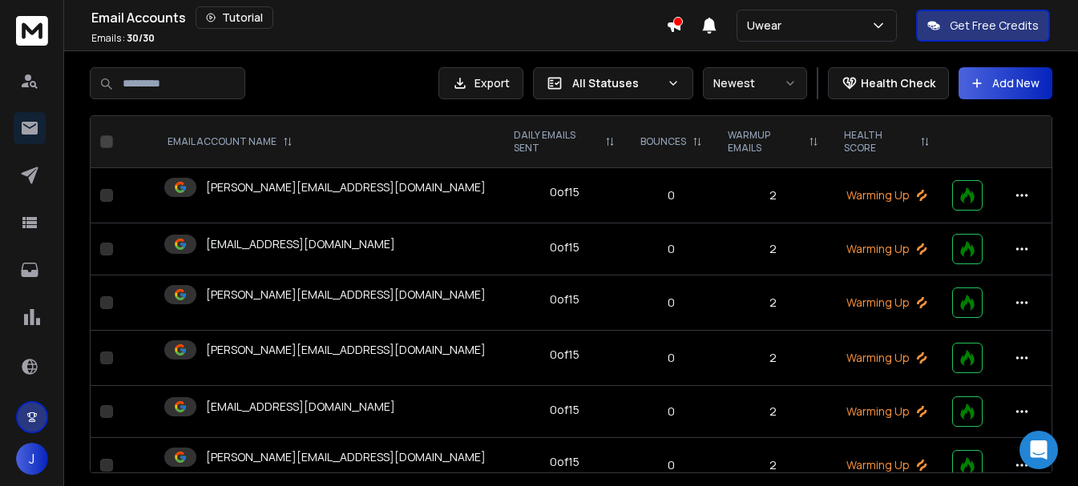
click at [648, 79] on p "All Statuses" at bounding box center [616, 83] width 88 height 16
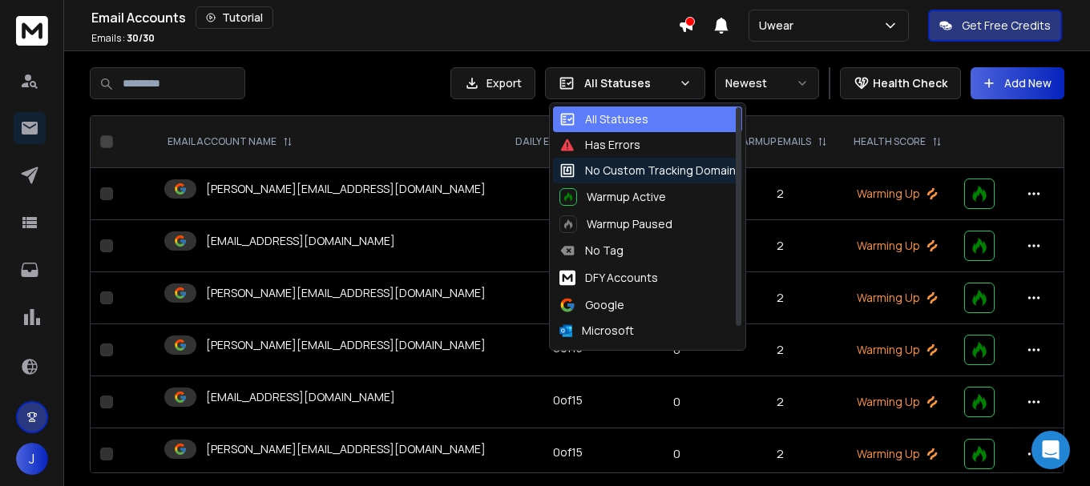
click at [627, 176] on div "No Custom Tracking Domain" at bounding box center [647, 171] width 176 height 16
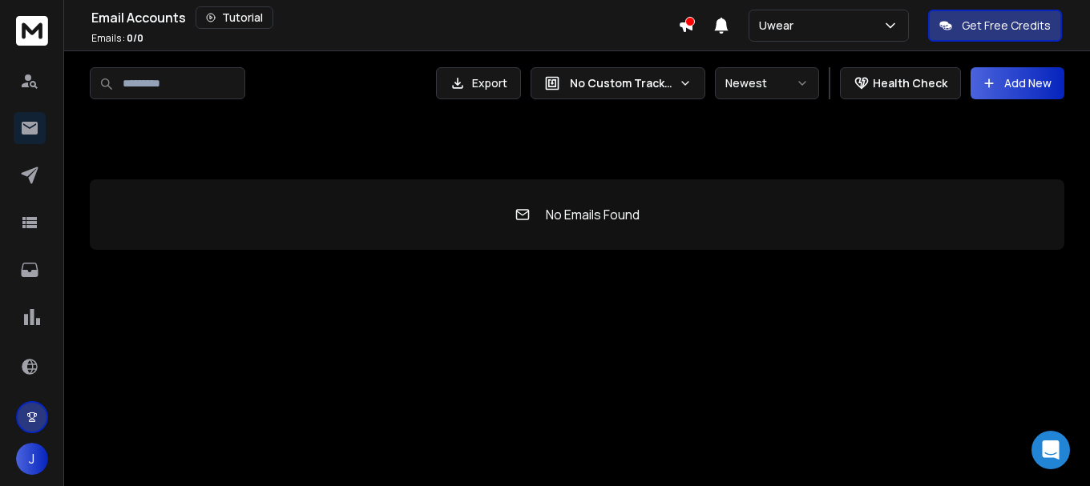
click at [615, 75] on p "No Custom Tracking Domain" at bounding box center [621, 83] width 103 height 16
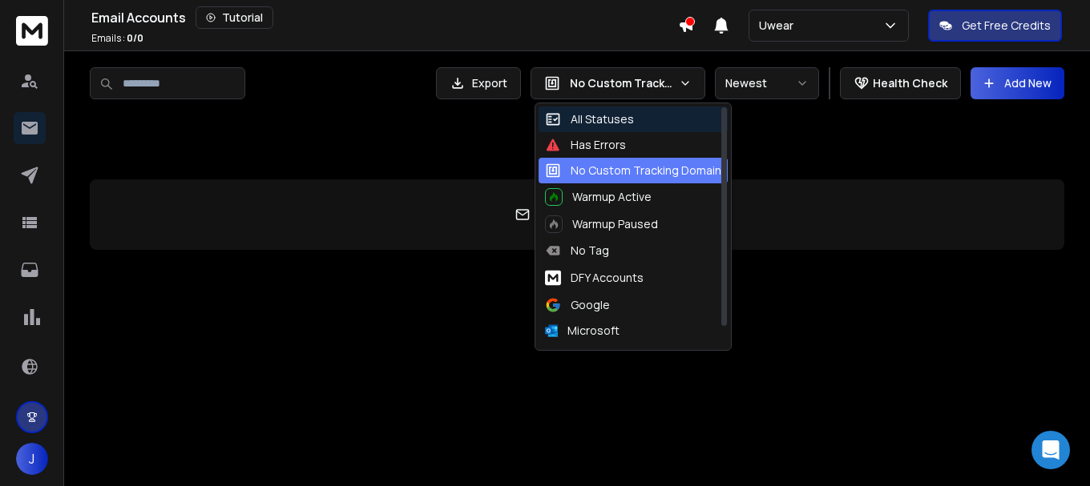
click at [598, 124] on div "All Statuses" at bounding box center [589, 119] width 89 height 16
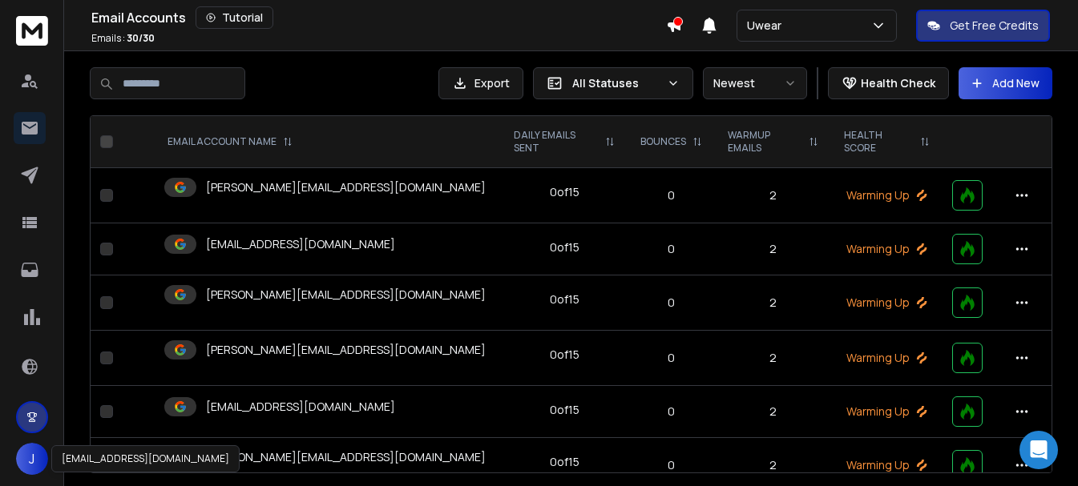
click at [29, 453] on span "J" at bounding box center [32, 459] width 32 height 32
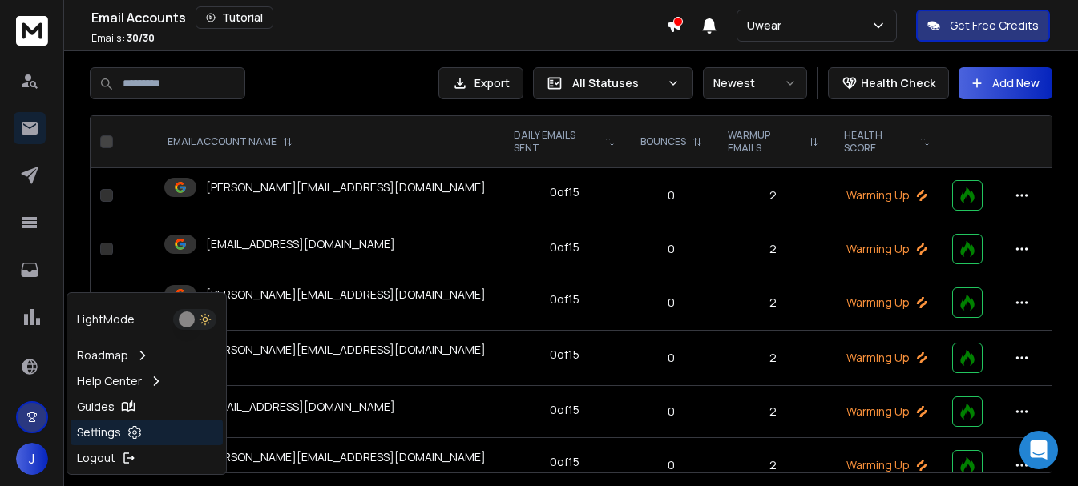
click at [97, 434] on p "Settings" at bounding box center [99, 433] width 44 height 16
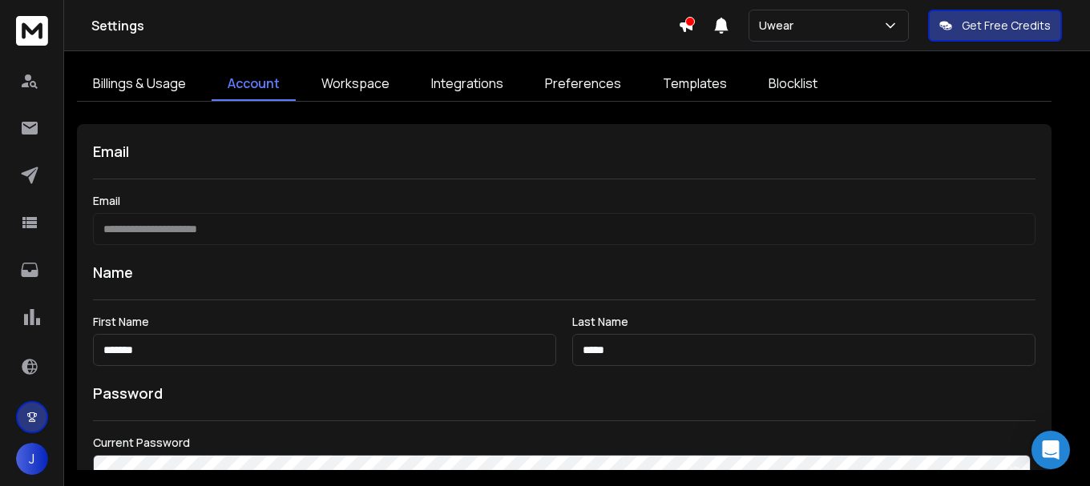
click at [377, 81] on link "Workspace" at bounding box center [355, 84] width 100 height 34
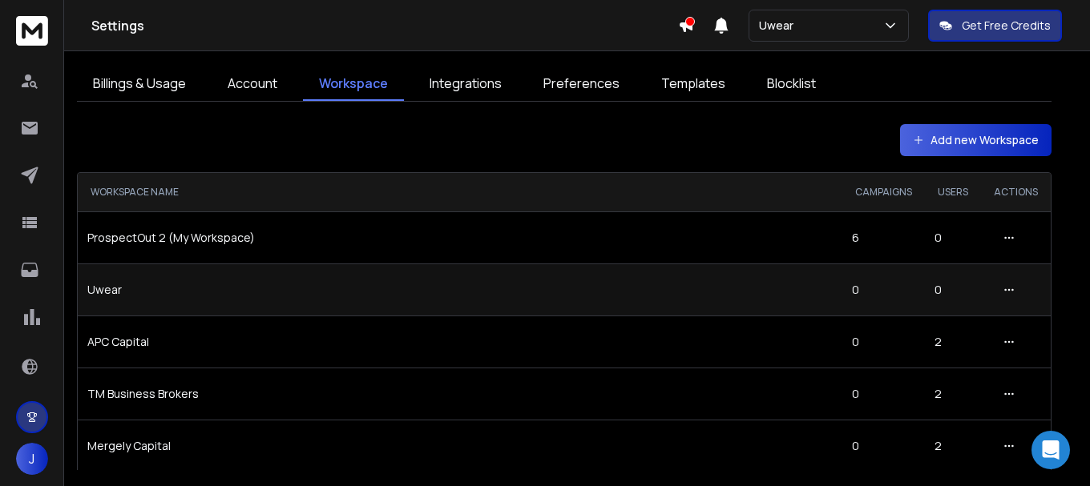
click at [128, 294] on td "Uwear" at bounding box center [460, 290] width 765 height 52
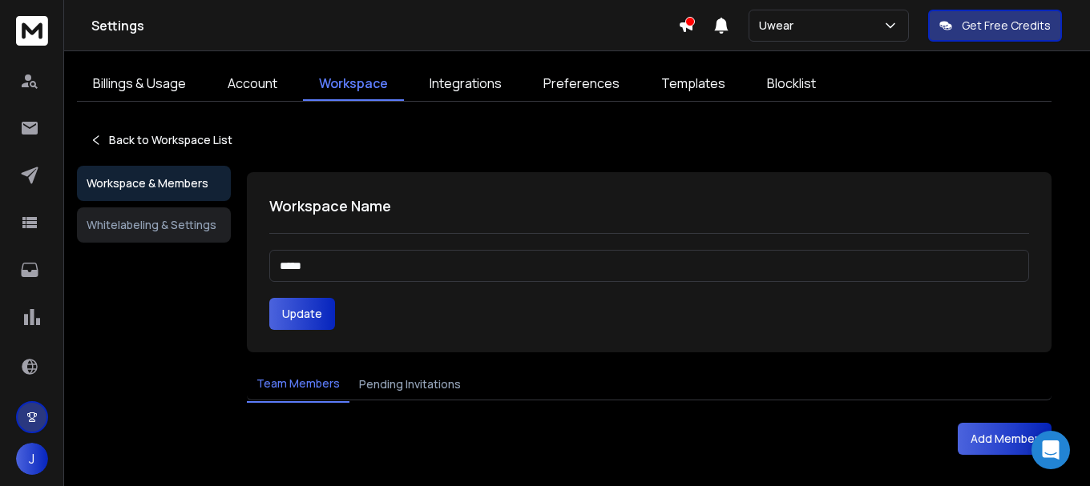
scroll to position [83, 0]
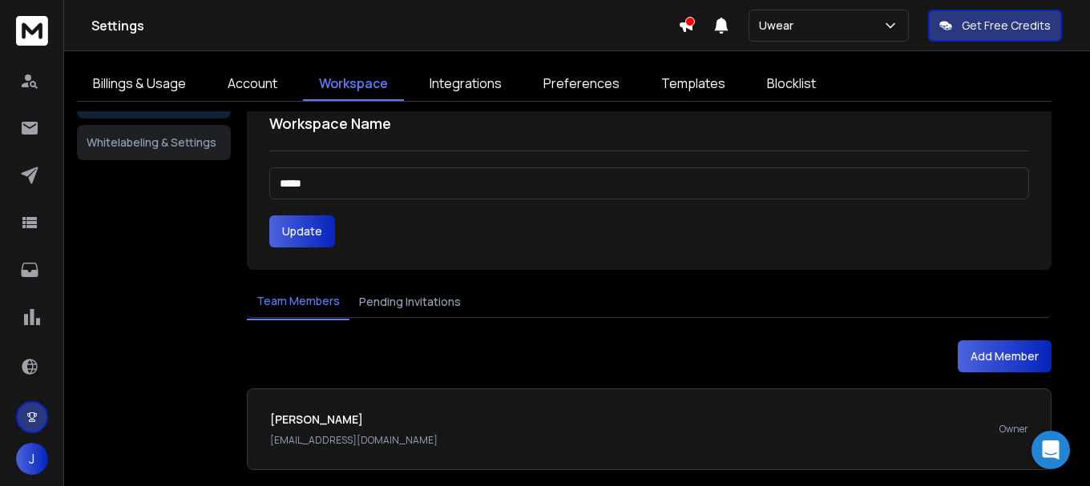
click at [971, 358] on button "Add Member" at bounding box center [1005, 357] width 94 height 32
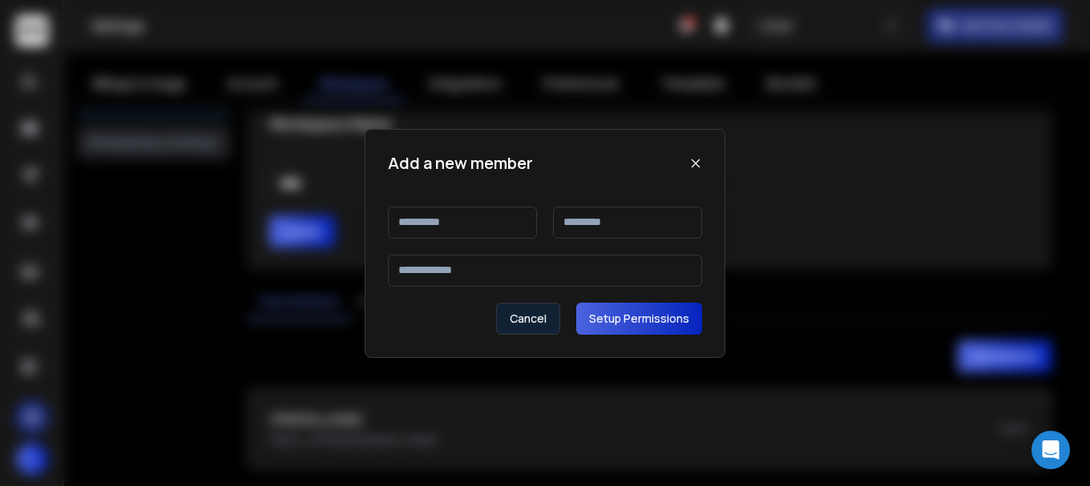
click at [520, 307] on button "Cancel" at bounding box center [528, 319] width 64 height 32
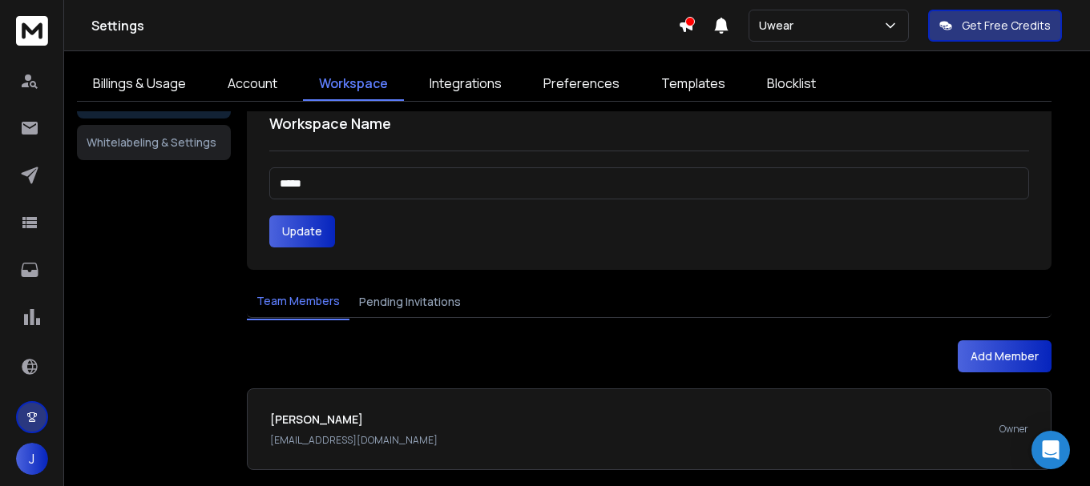
scroll to position [0, 0]
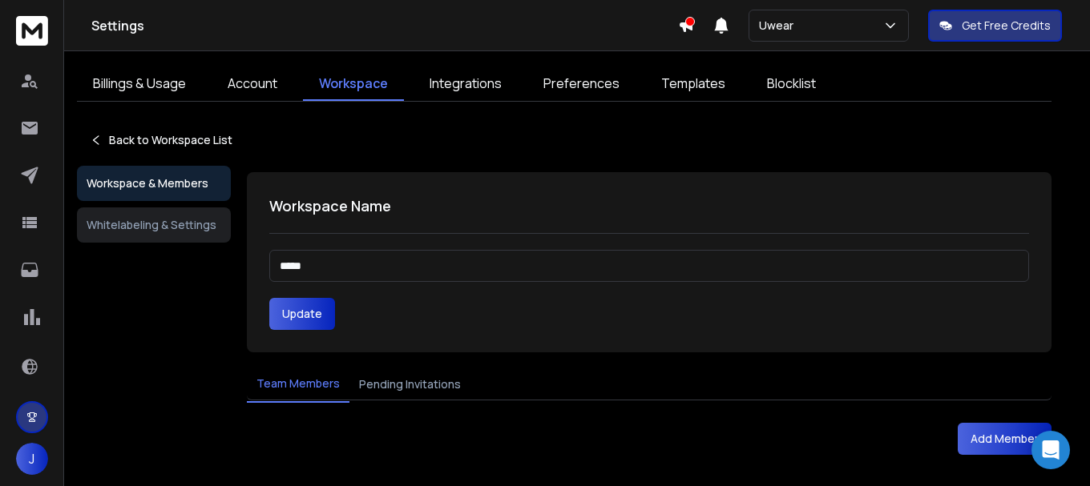
click at [396, 299] on div "Workspace Name ***** Update Team Members Pending Invitations Add Member [PERSON…" at bounding box center [649, 362] width 805 height 381
click at [301, 388] on button "Team Members" at bounding box center [298, 384] width 103 height 37
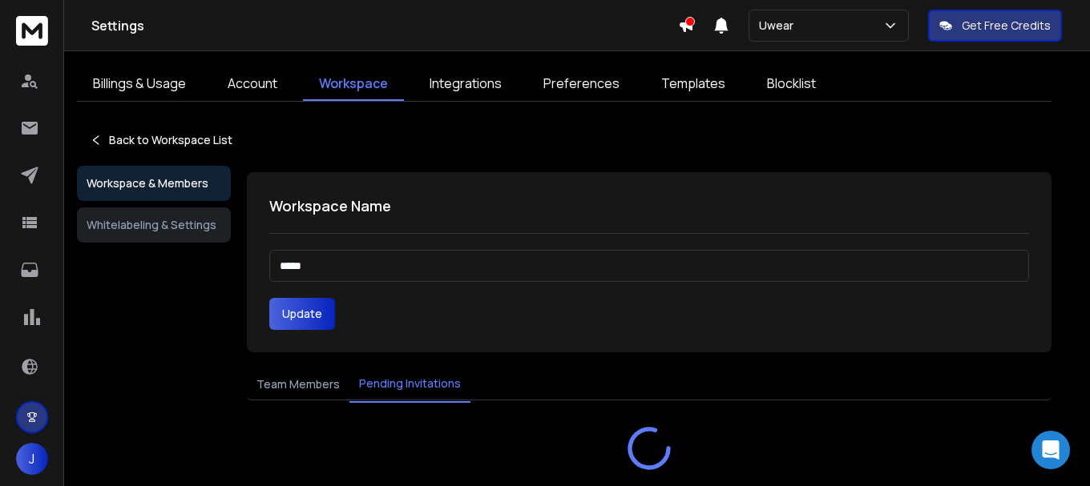
click at [389, 385] on button "Pending Invitations" at bounding box center [409, 384] width 121 height 37
click at [288, 323] on button "Update" at bounding box center [302, 314] width 66 height 32
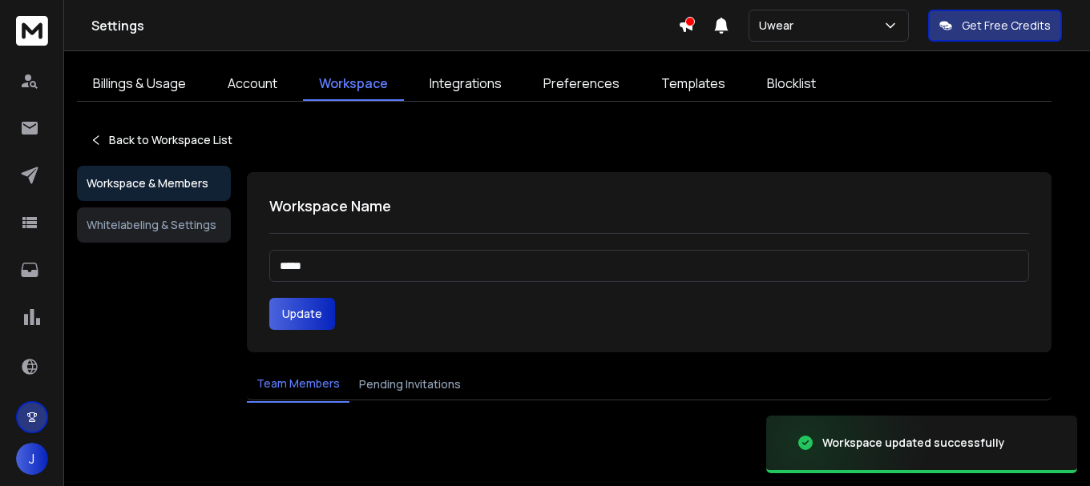
drag, startPoint x: 329, startPoint y: 387, endPoint x: 401, endPoint y: 353, distance: 78.9
click at [329, 387] on button "Team Members" at bounding box center [298, 384] width 103 height 37
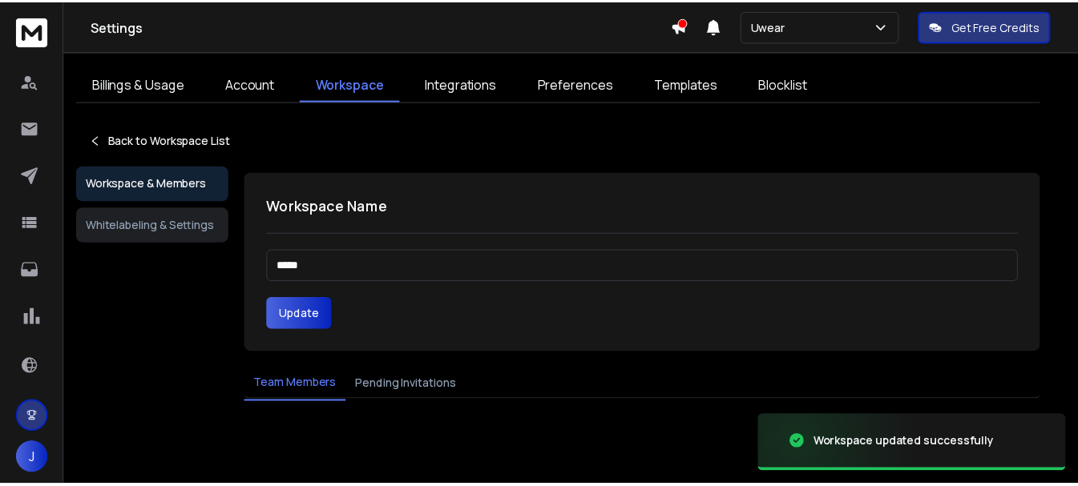
scroll to position [83, 0]
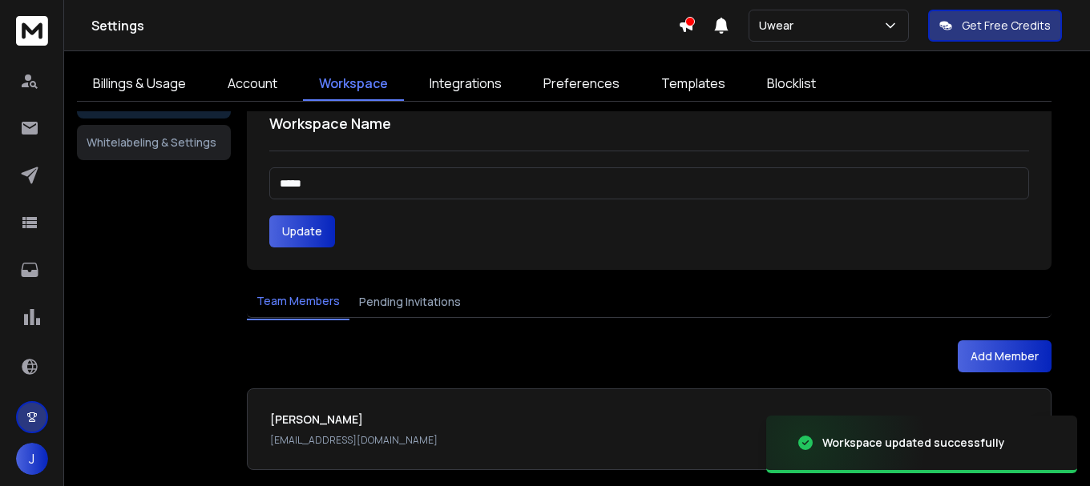
click at [996, 357] on button "Add Member" at bounding box center [1005, 357] width 94 height 32
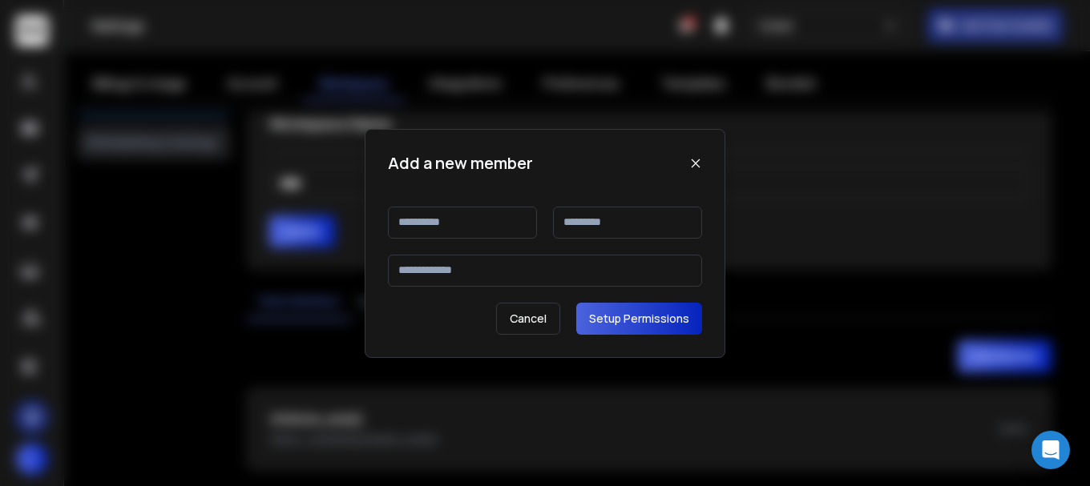
click at [458, 214] on input at bounding box center [462, 223] width 149 height 32
click at [498, 277] on input at bounding box center [545, 271] width 314 height 32
click at [510, 274] on input at bounding box center [545, 271] width 314 height 32
click at [473, 266] on input at bounding box center [545, 271] width 314 height 32
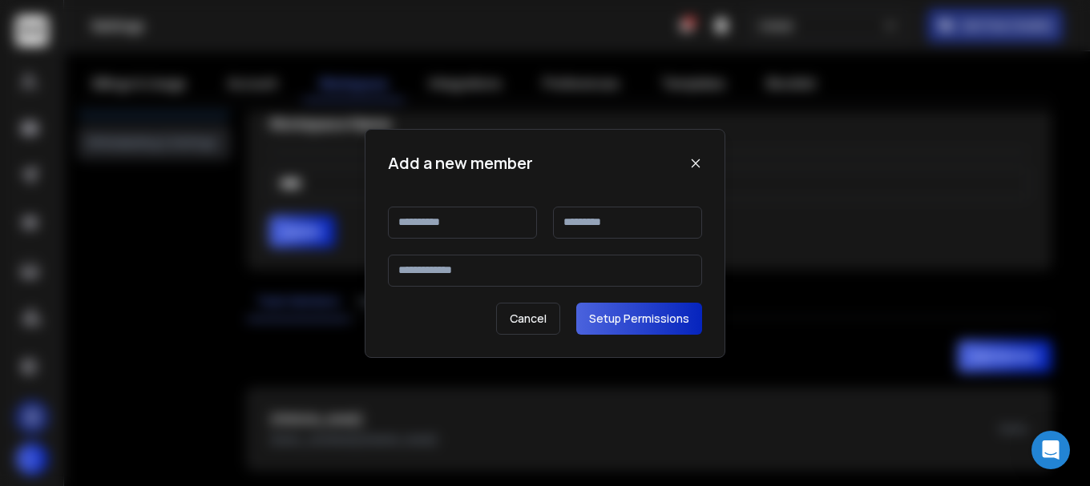
paste input "**********"
type input "**********"
click at [447, 223] on input at bounding box center [462, 223] width 149 height 32
type input "*******"
click at [628, 218] on input at bounding box center [627, 223] width 149 height 32
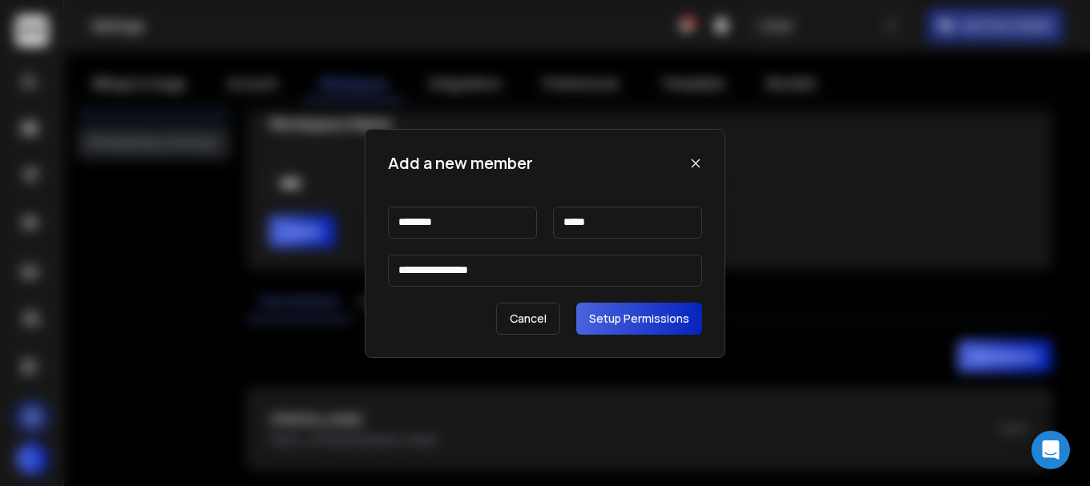
type input "*****"
click at [633, 311] on button "Setup Permissions" at bounding box center [639, 319] width 126 height 32
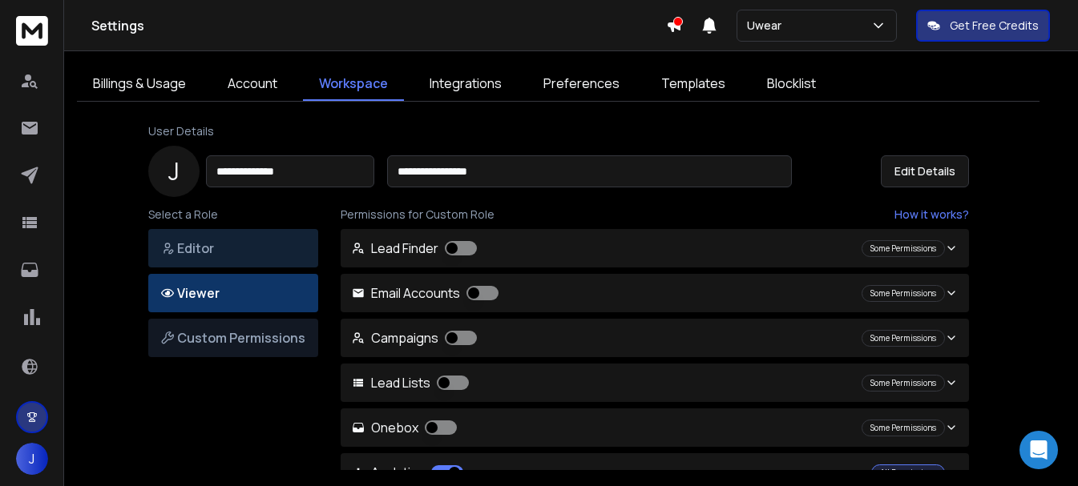
click at [270, 254] on p "Editor" at bounding box center [233, 248] width 144 height 19
click at [173, 254] on button "Editor" at bounding box center [166, 248] width 13 height 40
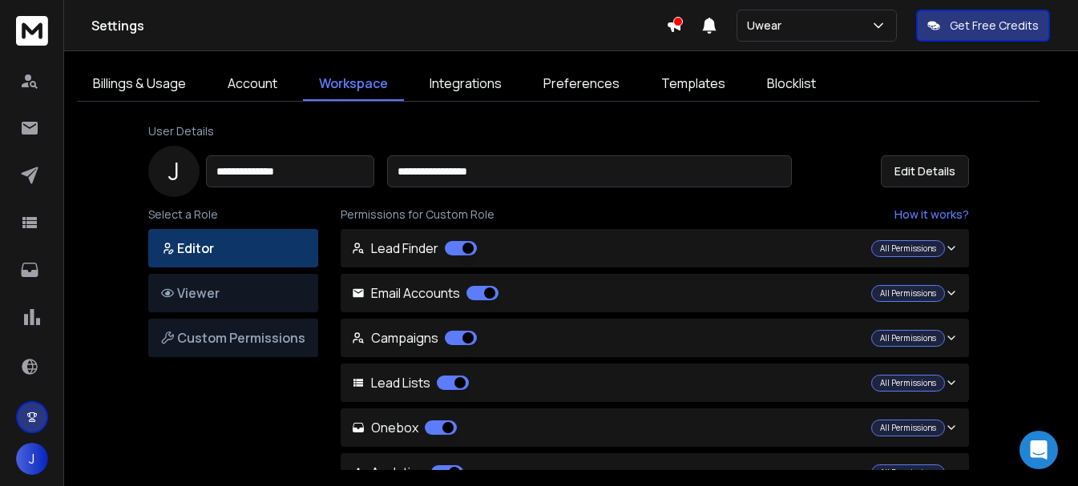
scroll to position [522, 0]
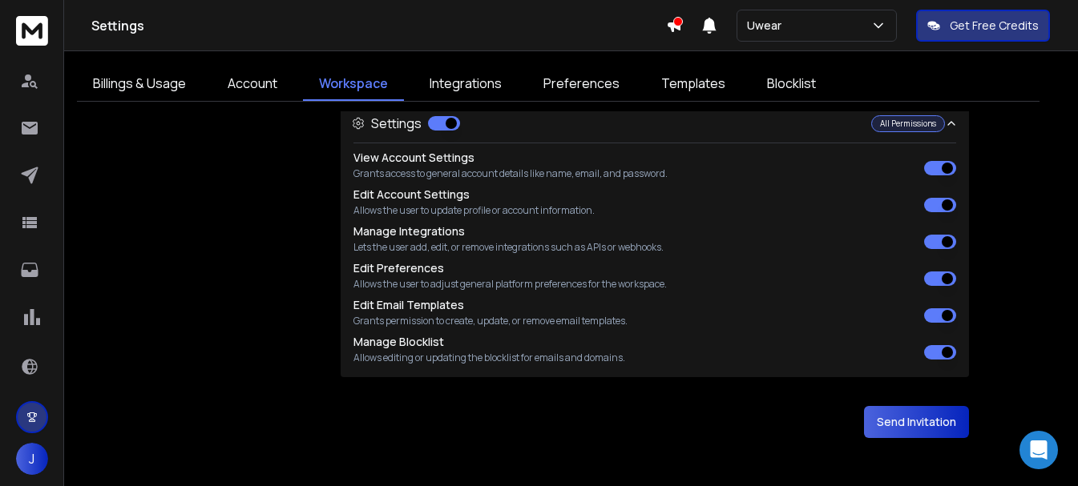
click at [922, 426] on button "Send Invitation" at bounding box center [916, 422] width 105 height 32
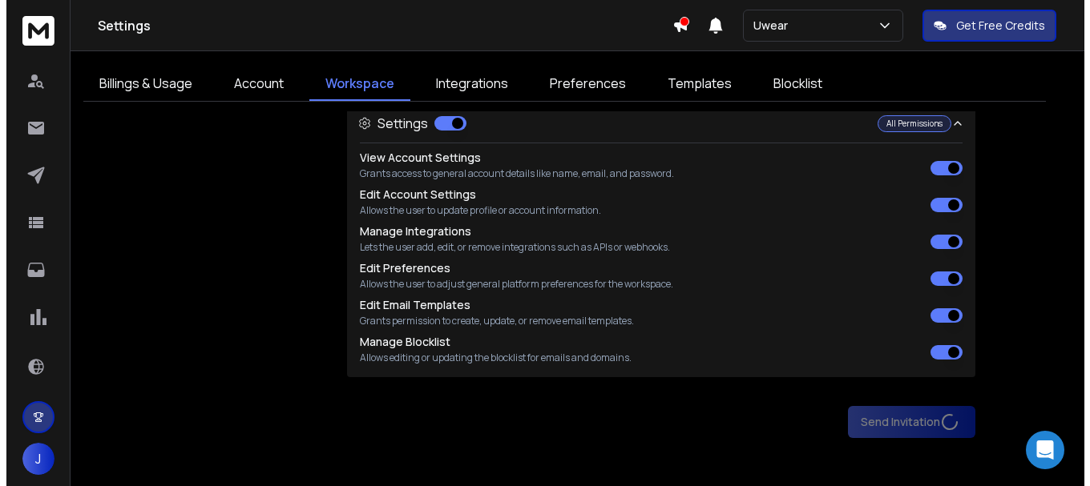
scroll to position [0, 0]
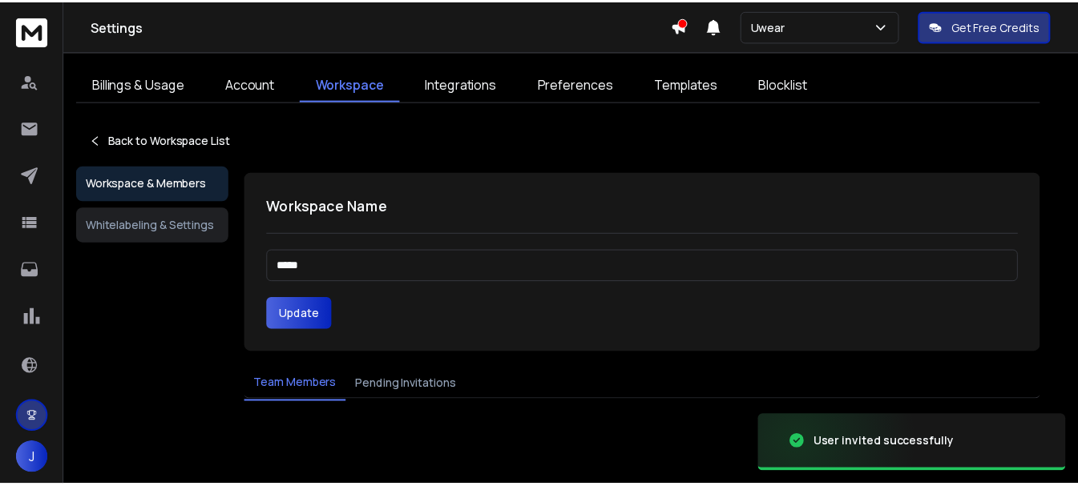
scroll to position [83, 0]
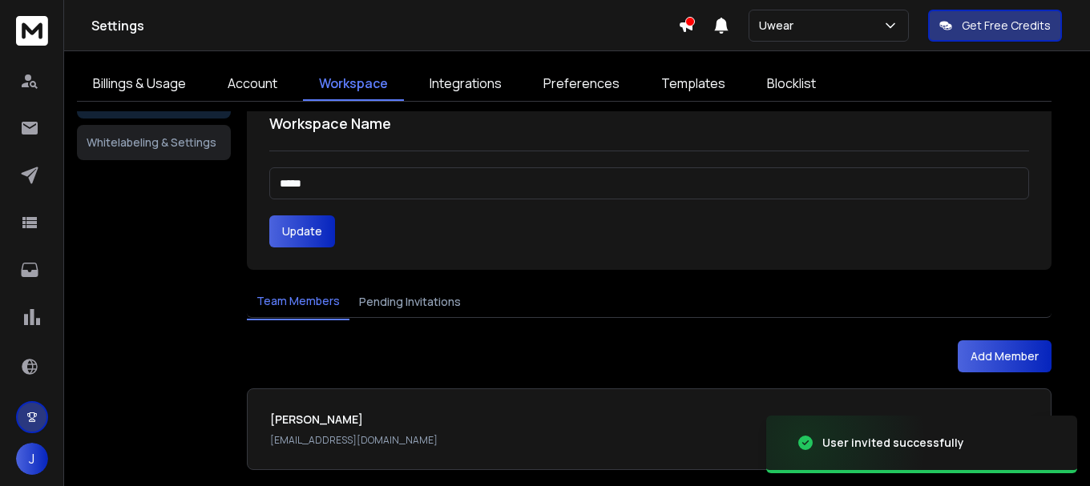
click at [1009, 360] on button "Add Member" at bounding box center [1005, 357] width 94 height 32
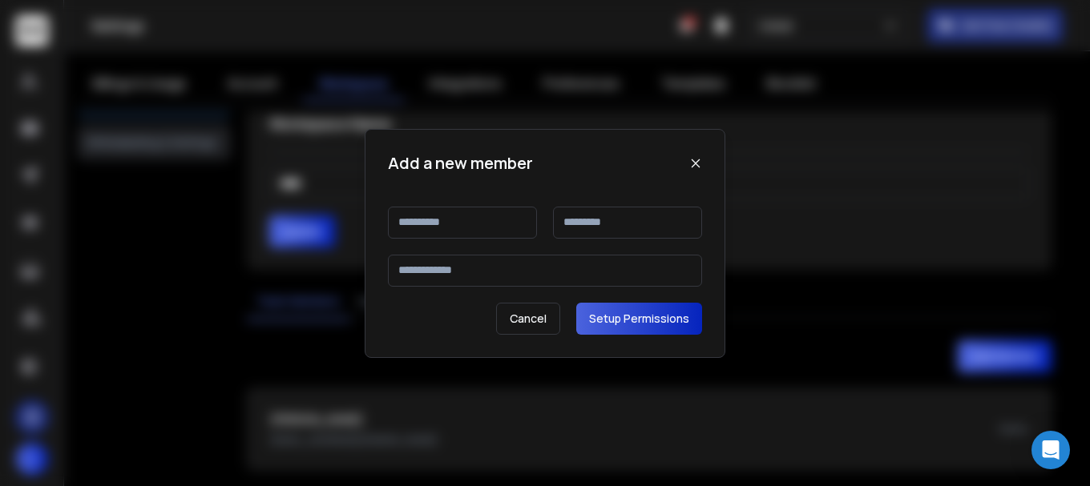
click at [493, 268] on input at bounding box center [545, 271] width 314 height 32
click at [492, 273] on input at bounding box center [545, 271] width 314 height 32
paste input "**********"
drag, startPoint x: 468, startPoint y: 272, endPoint x: 409, endPoint y: 266, distance: 59.6
click at [284, 270] on div "**********" at bounding box center [545, 243] width 1090 height 261
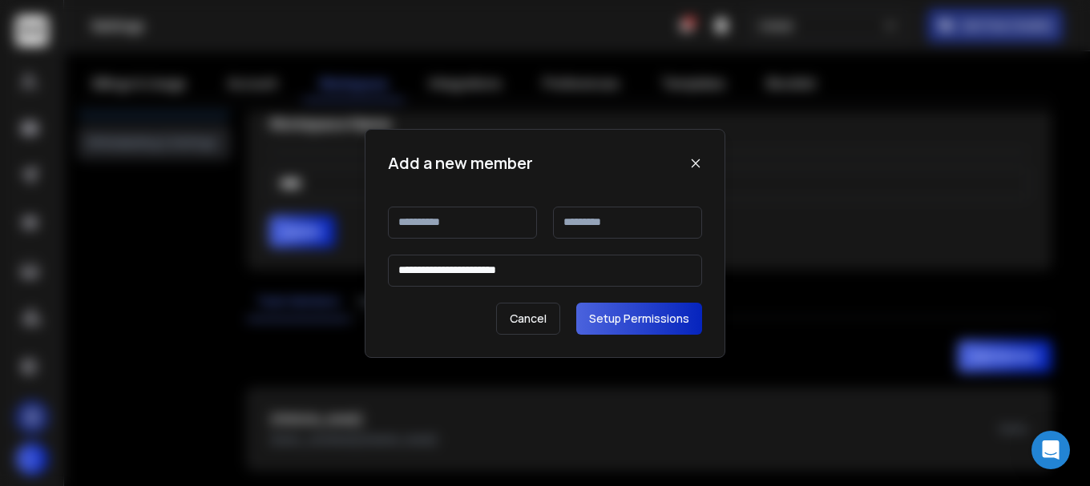
click at [460, 256] on input "**********" at bounding box center [545, 271] width 314 height 32
drag, startPoint x: 465, startPoint y: 270, endPoint x: 173, endPoint y: 271, distance: 291.7
click at [173, 271] on div "**********" at bounding box center [545, 243] width 1090 height 261
type input "**********"
click at [460, 221] on input at bounding box center [462, 223] width 149 height 32
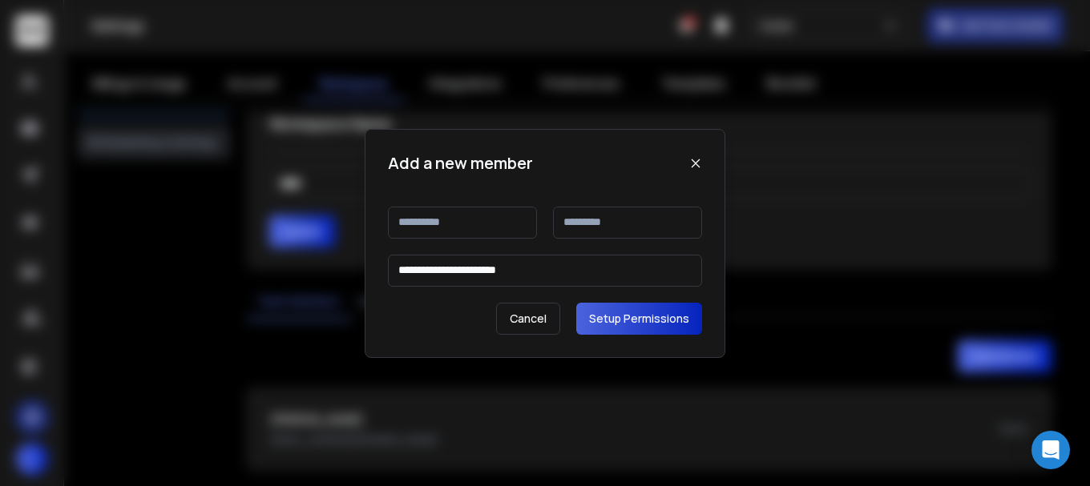
paste input "**********"
drag, startPoint x: 426, startPoint y: 223, endPoint x: 490, endPoint y: 227, distance: 63.4
click at [490, 227] on input "**********" at bounding box center [462, 223] width 149 height 32
type input "****"
click at [608, 223] on input at bounding box center [627, 223] width 149 height 32
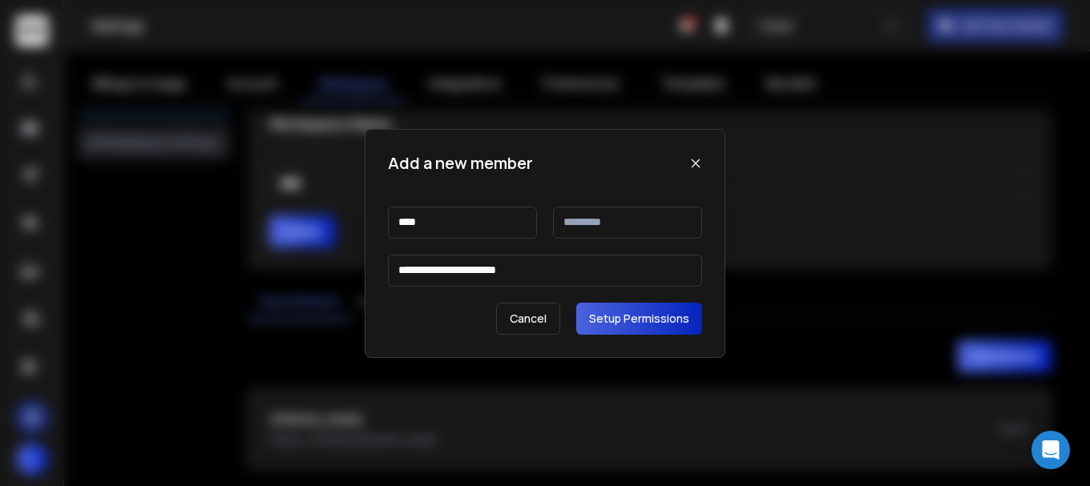
paste input "******"
type input "******"
click at [670, 322] on button "Setup Permissions" at bounding box center [639, 319] width 126 height 32
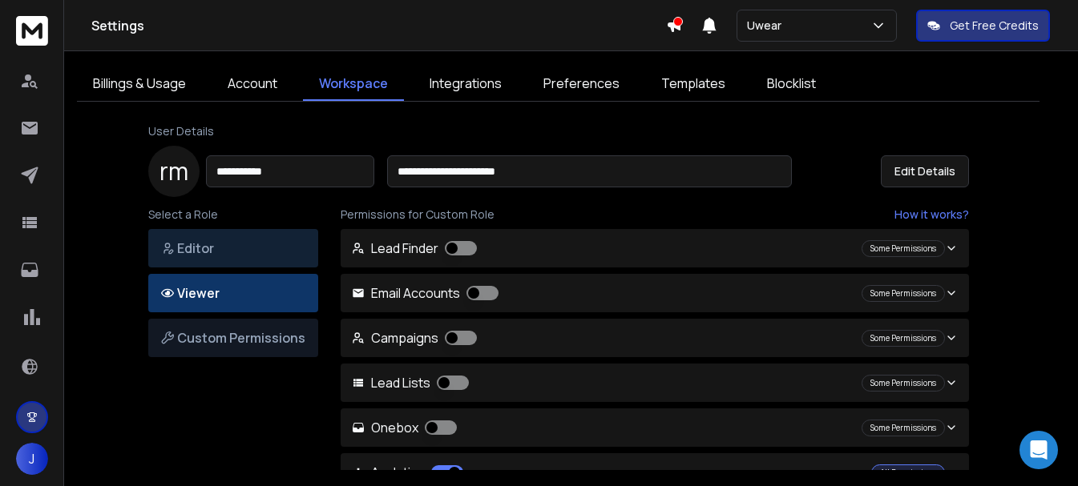
click at [235, 244] on p "Editor" at bounding box center [233, 248] width 144 height 19
click at [173, 244] on button "Editor" at bounding box center [166, 248] width 13 height 40
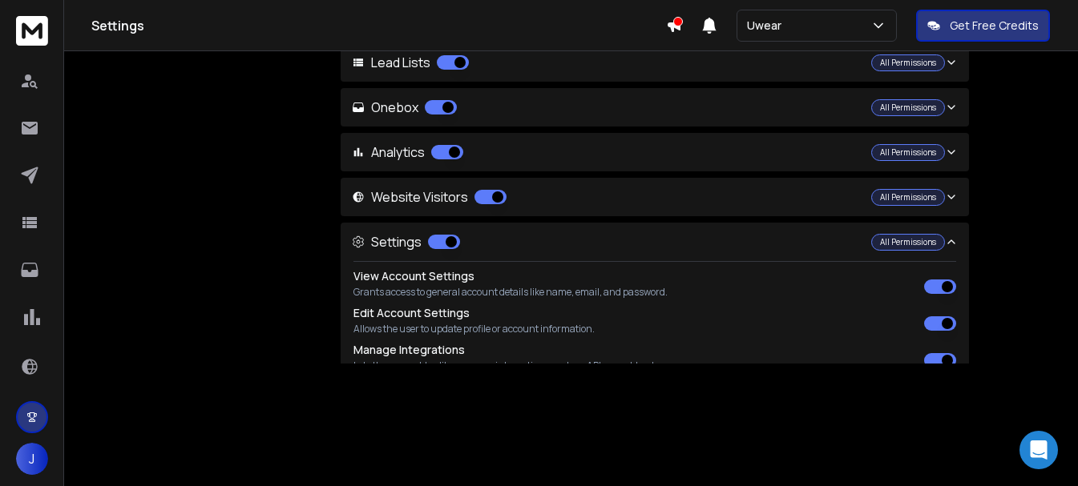
scroll to position [522, 0]
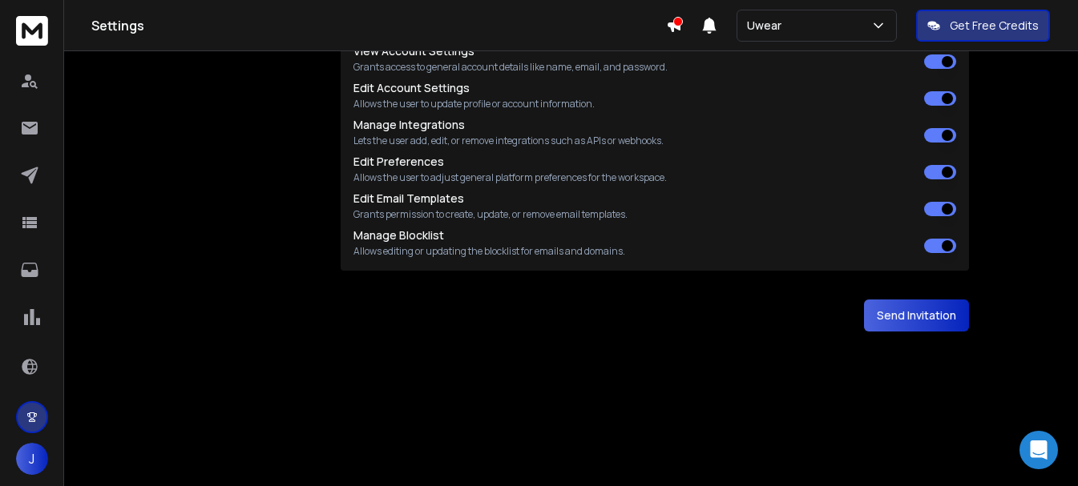
click at [919, 315] on button "Send Invitation" at bounding box center [916, 316] width 105 height 32
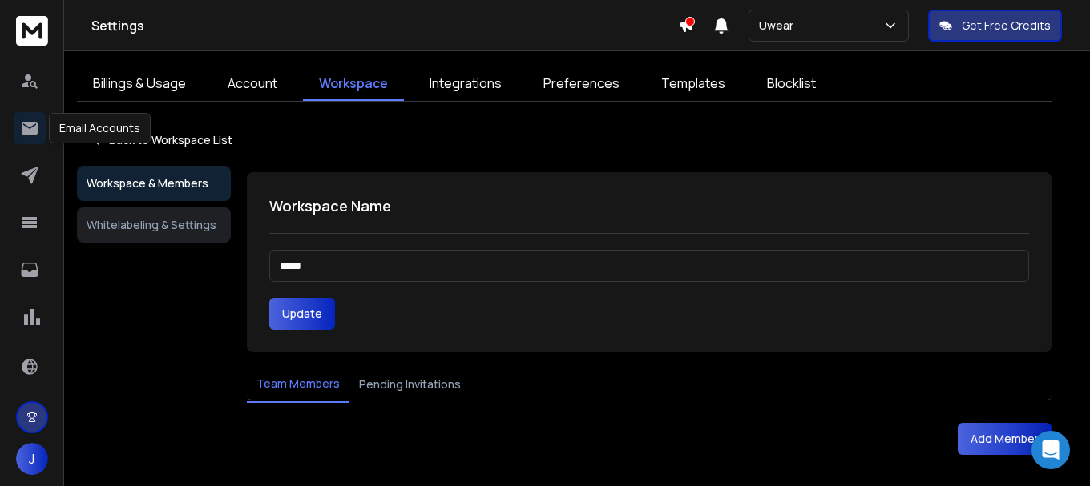
click at [38, 126] on icon at bounding box center [29, 128] width 19 height 19
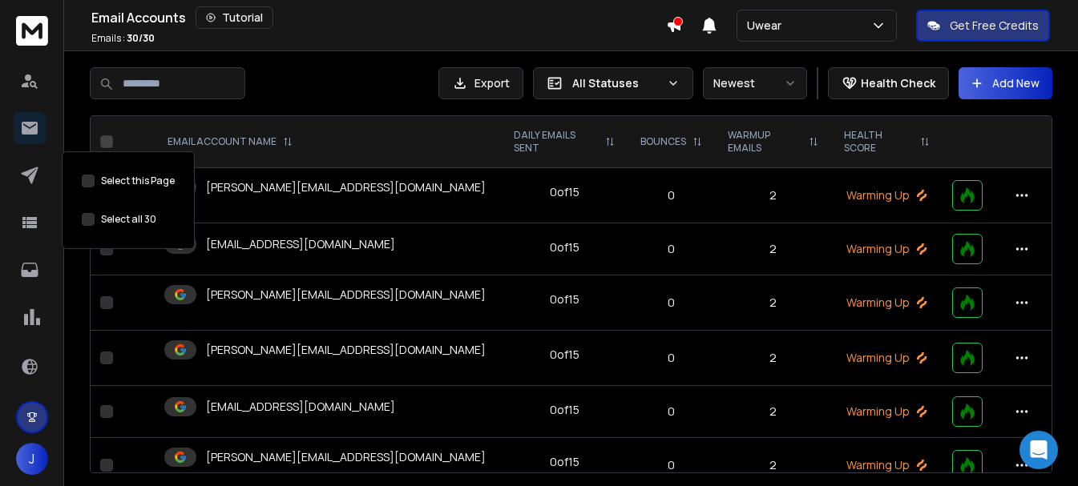
click at [106, 140] on button "Select this Page" at bounding box center [106, 141] width 13 height 13
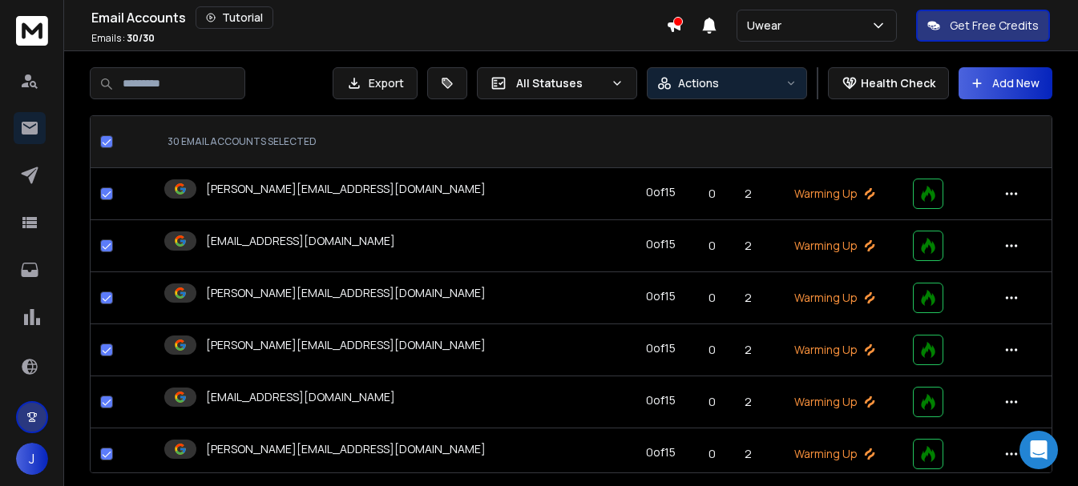
click at [778, 89] on div "Actions" at bounding box center [718, 83] width 122 height 16
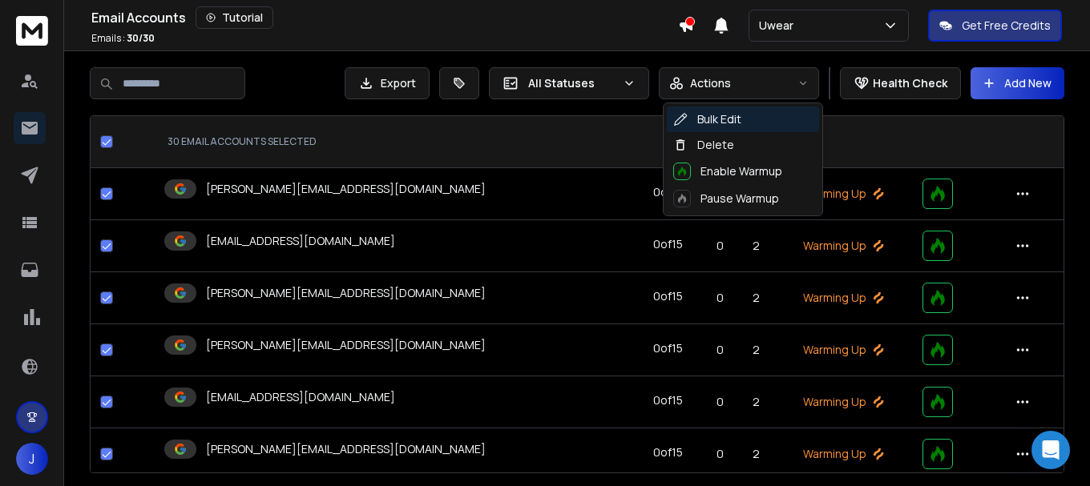
click at [722, 117] on div "Bulk Edit" at bounding box center [707, 119] width 68 height 16
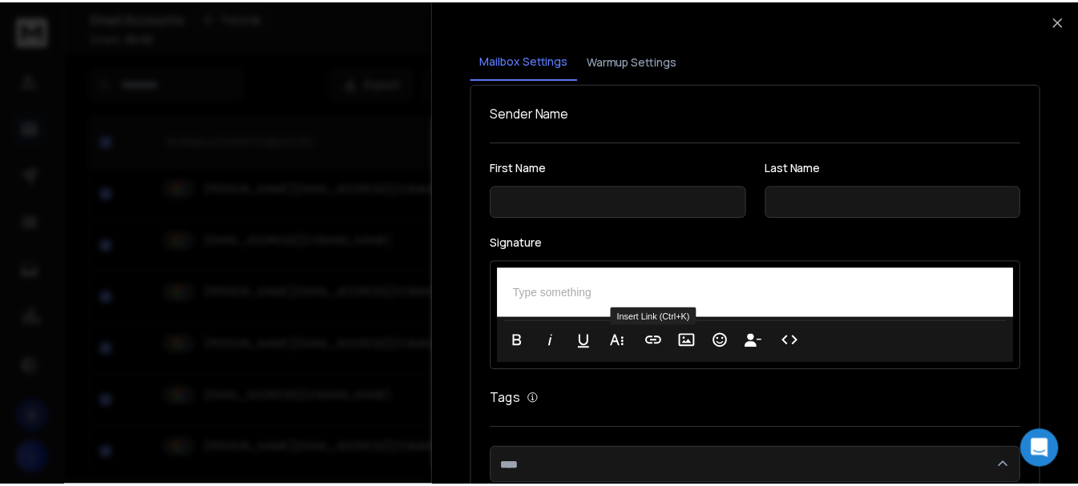
scroll to position [472, 0]
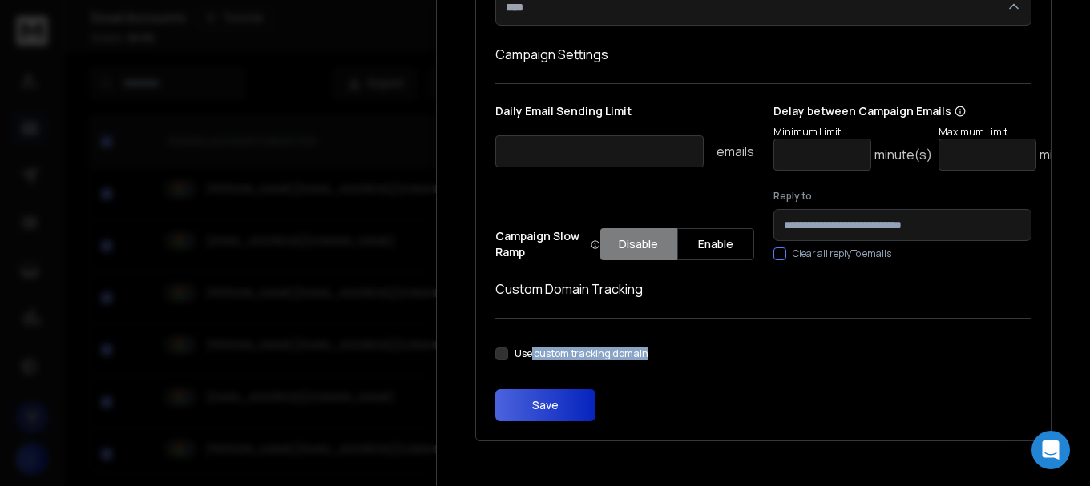
drag, startPoint x: 663, startPoint y: 339, endPoint x: 533, endPoint y: 339, distance: 129.8
click at [533, 339] on div "Use custom tracking domain" at bounding box center [763, 354] width 536 height 32
click at [360, 238] on div at bounding box center [545, 243] width 1090 height 486
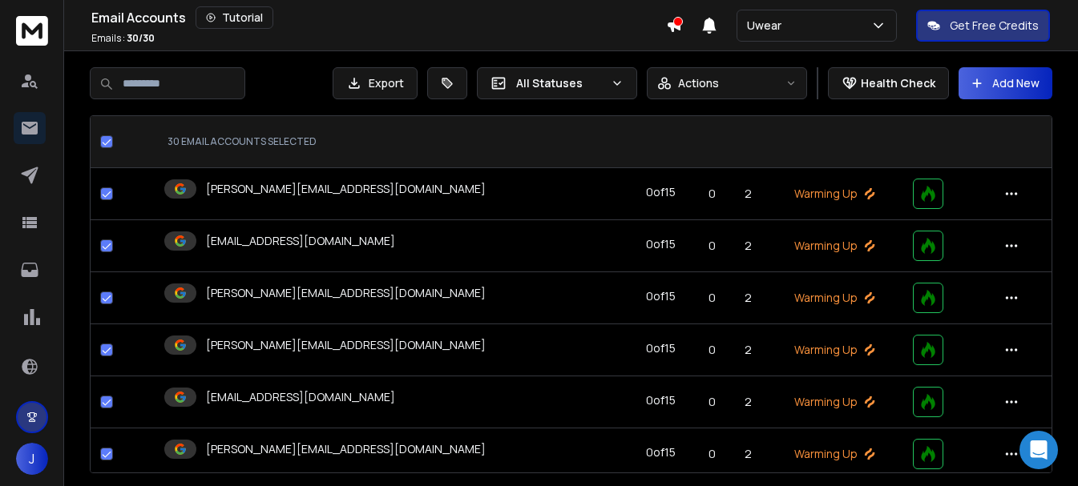
scroll to position [0, 0]
